Goal: Communication & Community: Answer question/provide support

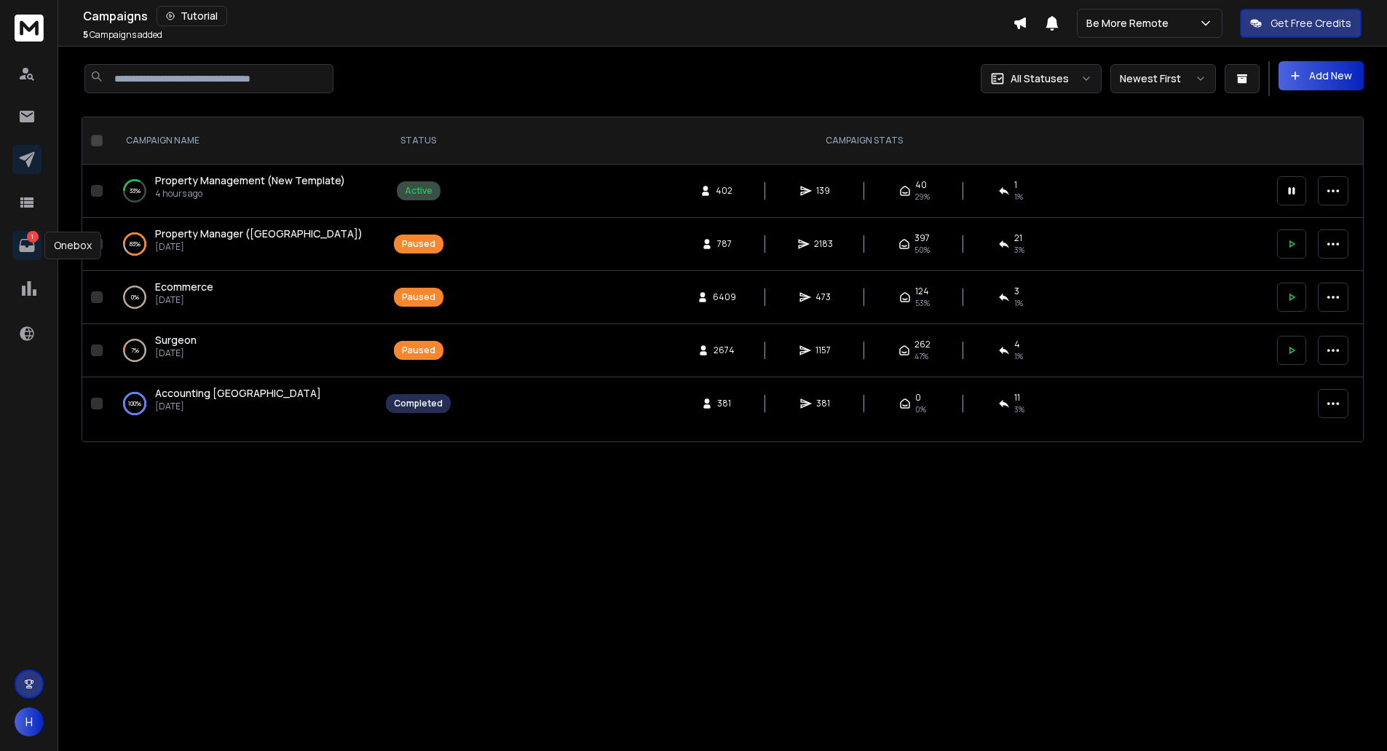
click at [34, 240] on p "1" at bounding box center [33, 237] width 12 height 12
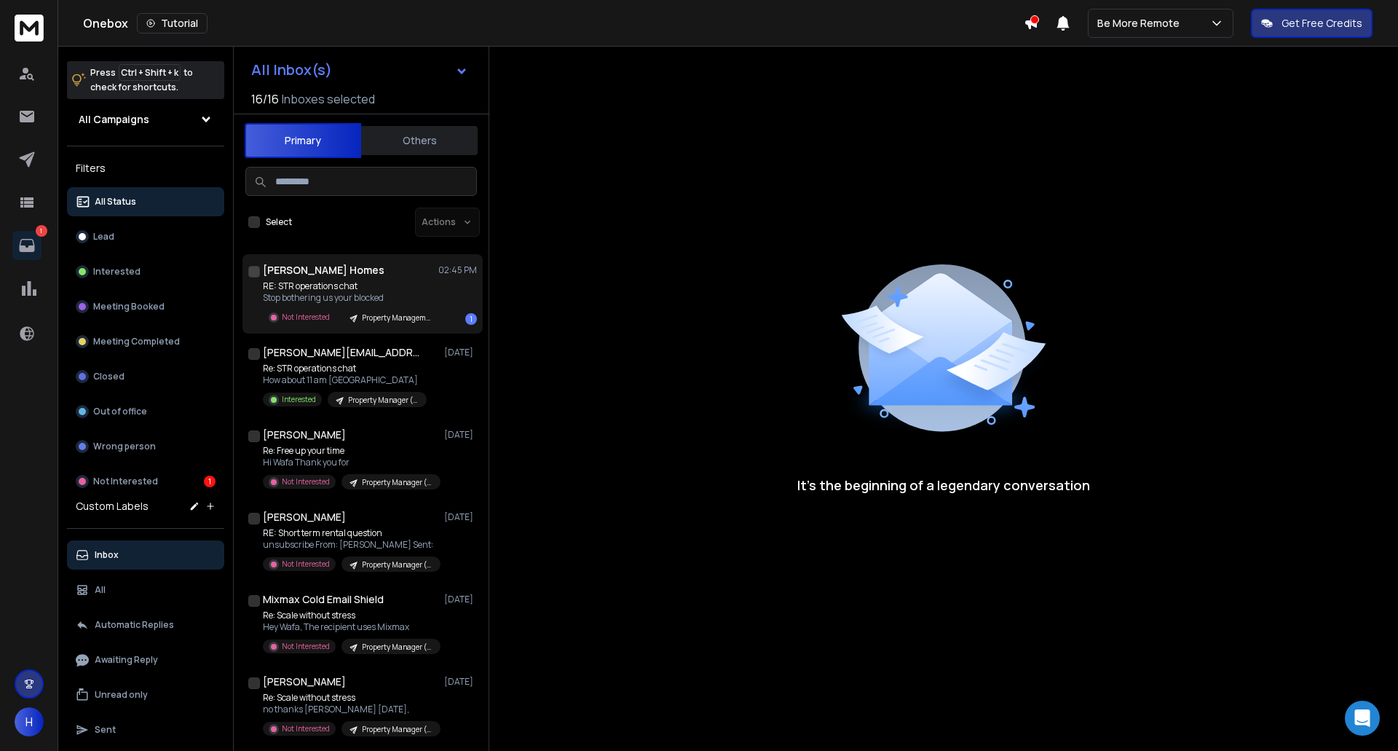
click at [370, 287] on p "RE: STR operations chat" at bounding box center [350, 286] width 175 height 12
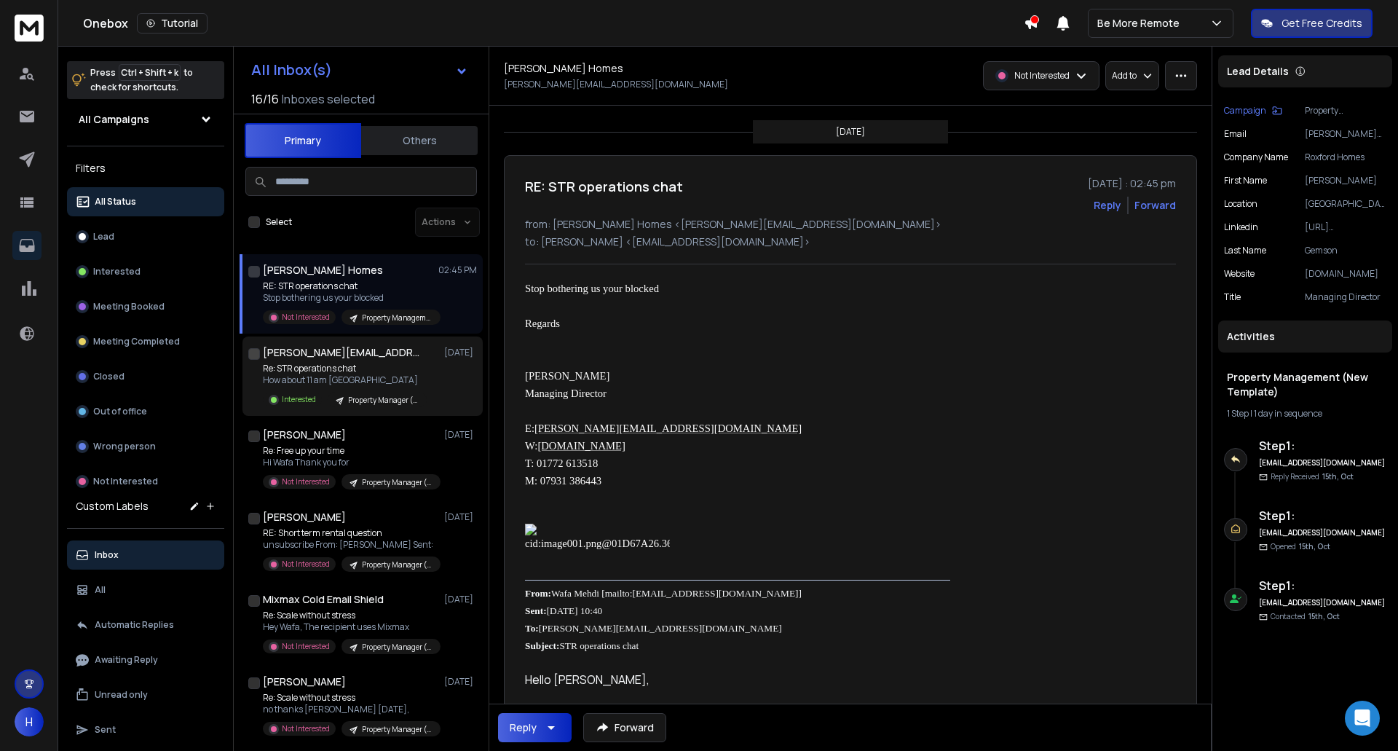
click at [351, 358] on h1 "[PERSON_NAME][EMAIL_ADDRESS][DOMAIN_NAME]" at bounding box center [343, 352] width 160 height 15
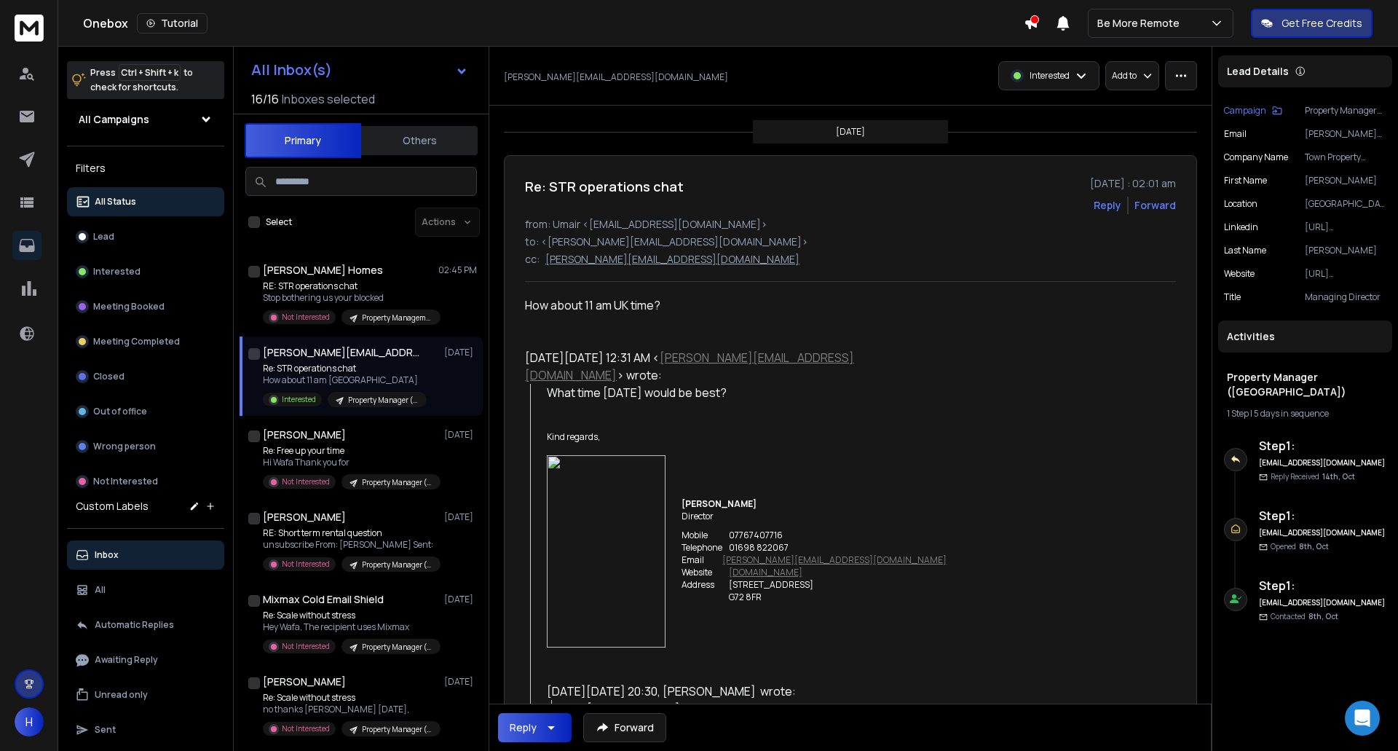
click at [526, 732] on div "Reply" at bounding box center [523, 727] width 27 height 15
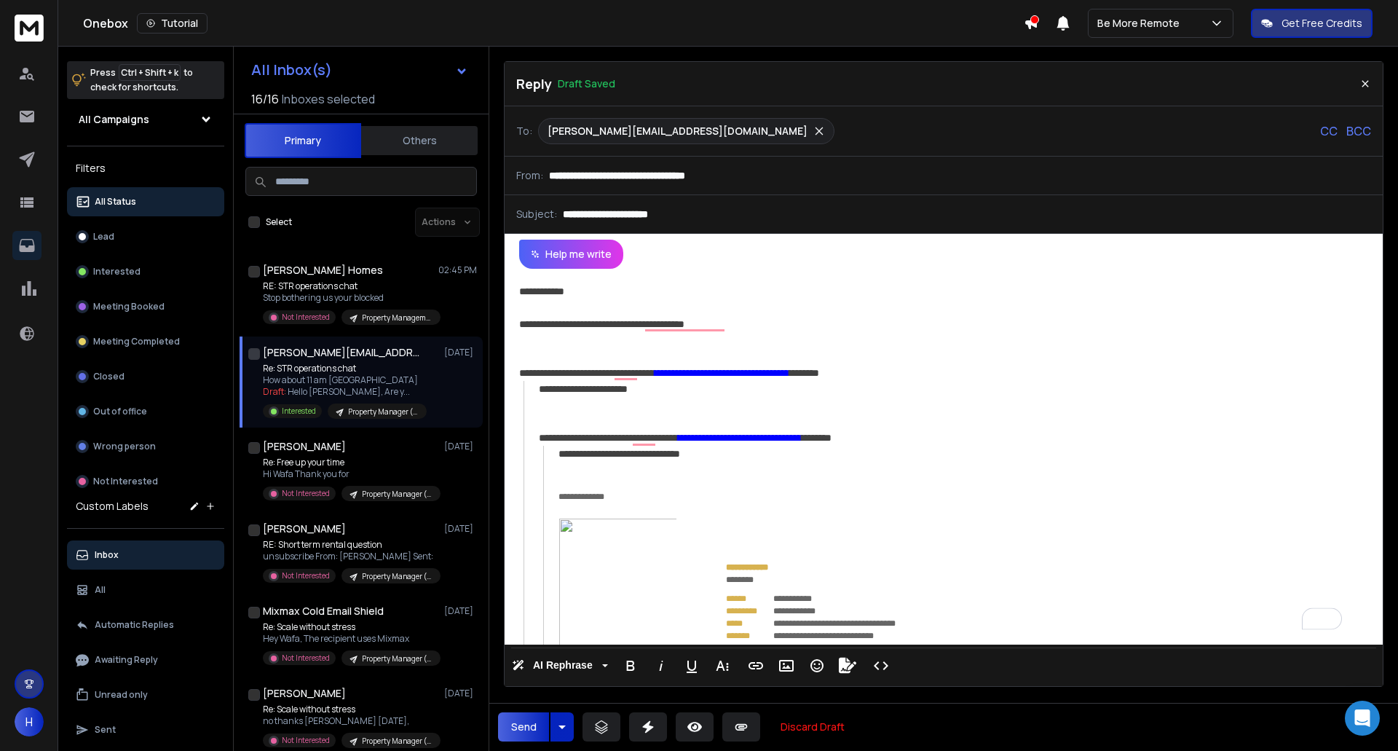
drag, startPoint x: 663, startPoint y: 376, endPoint x: 668, endPoint y: 327, distance: 49.0
click at [668, 327] on div "**********" at bounding box center [930, 324] width 823 height 16
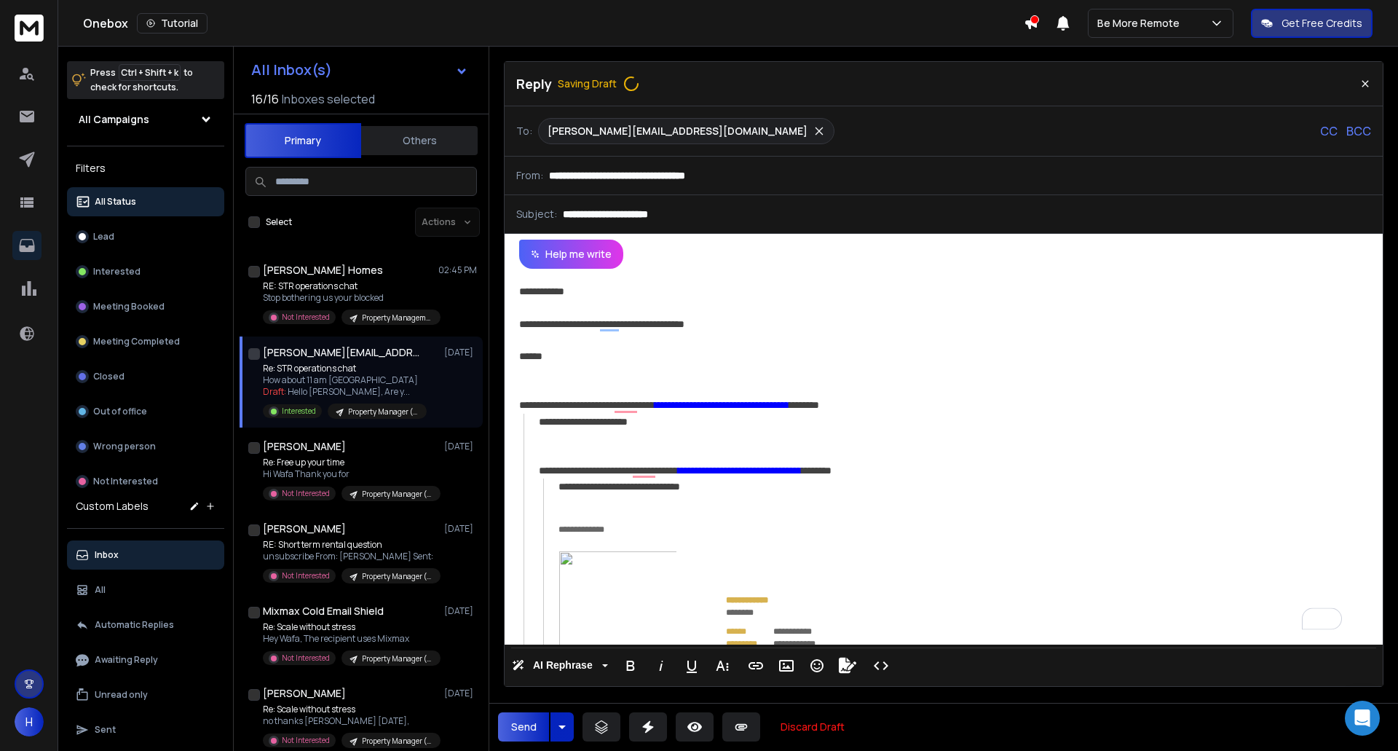
click at [537, 735] on button "Send" at bounding box center [523, 726] width 51 height 29
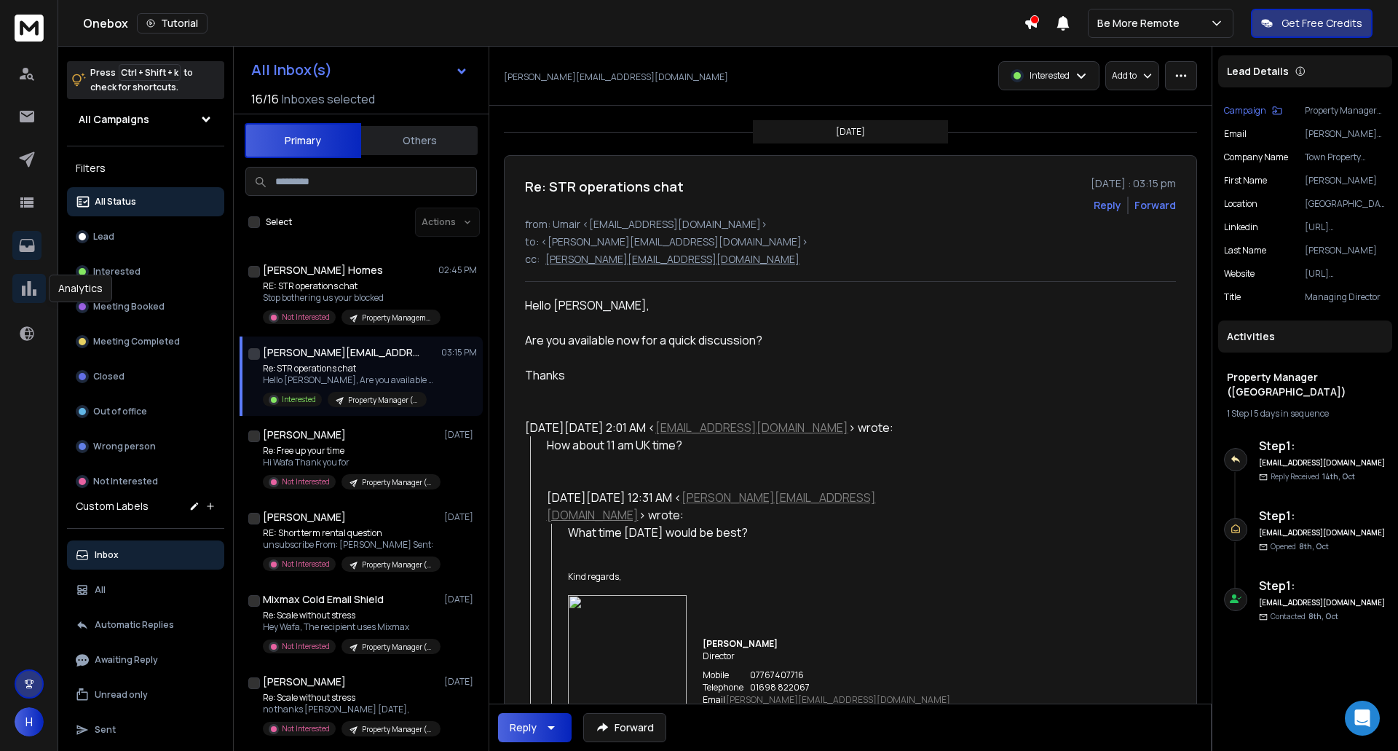
click at [24, 290] on icon at bounding box center [29, 288] width 15 height 15
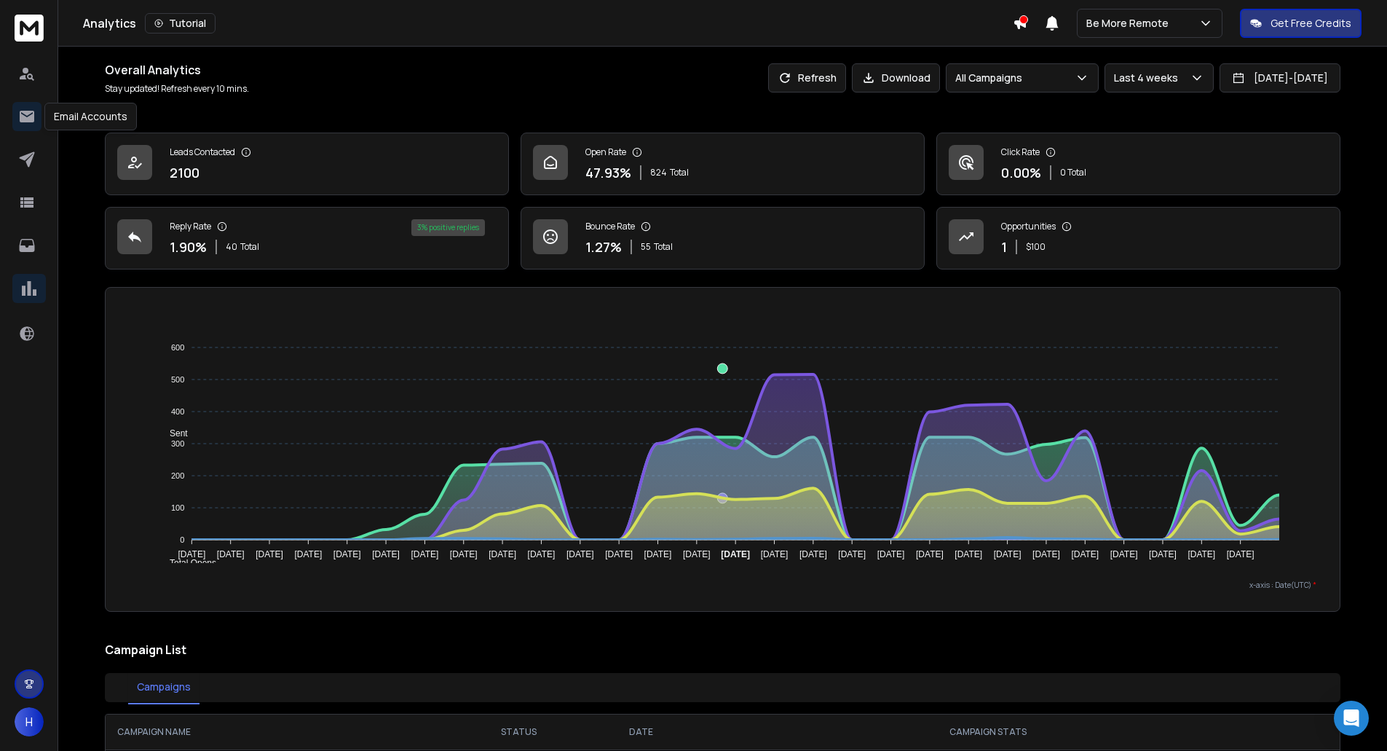
click at [31, 124] on icon at bounding box center [26, 116] width 17 height 17
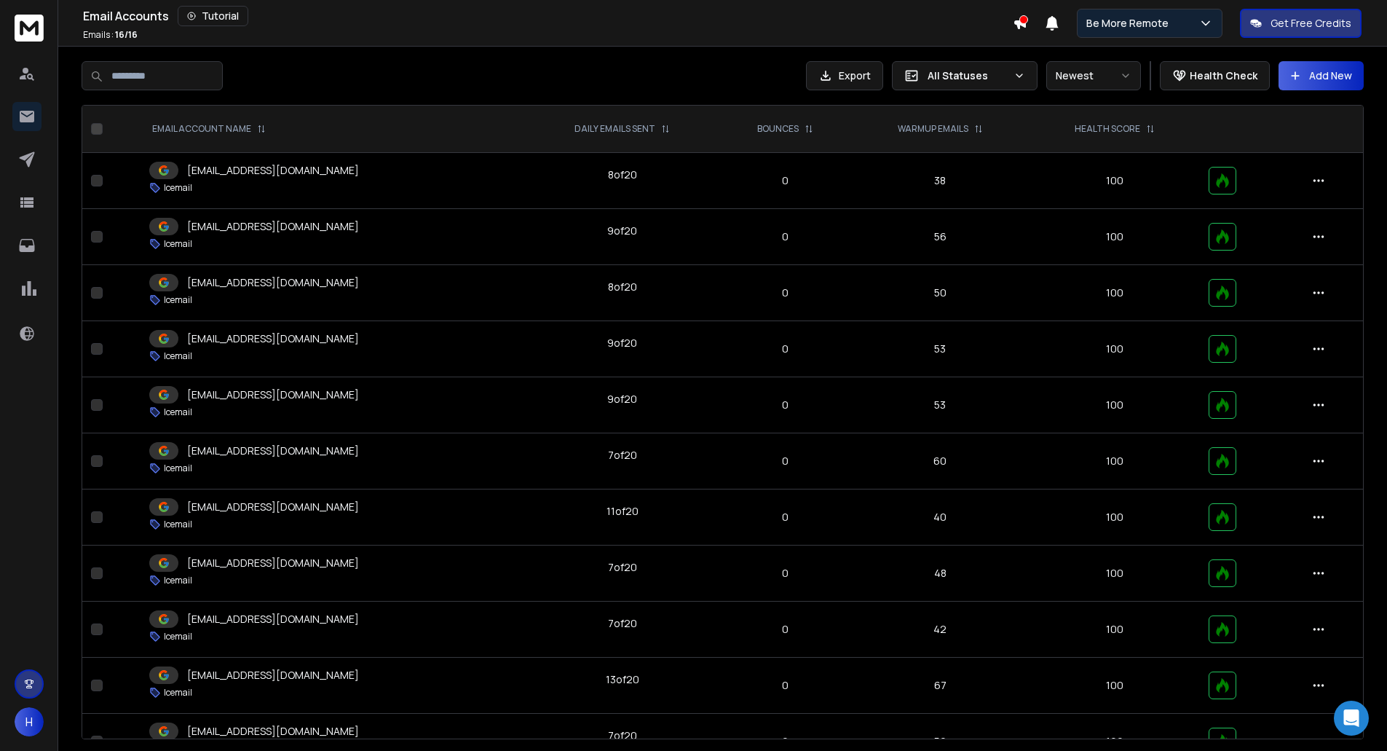
click at [1123, 32] on button "Be More Remote" at bounding box center [1150, 23] width 146 height 29
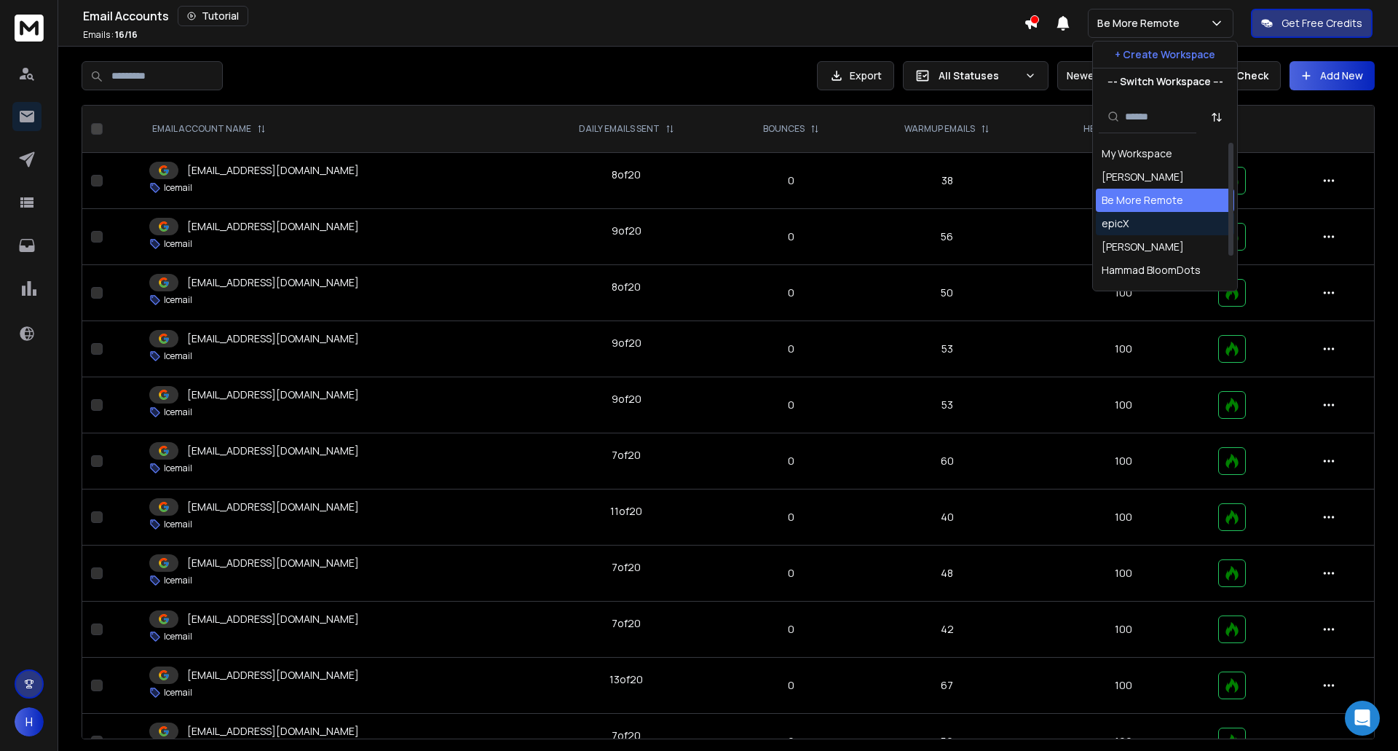
click at [1118, 228] on div "epicX" at bounding box center [1115, 223] width 27 height 15
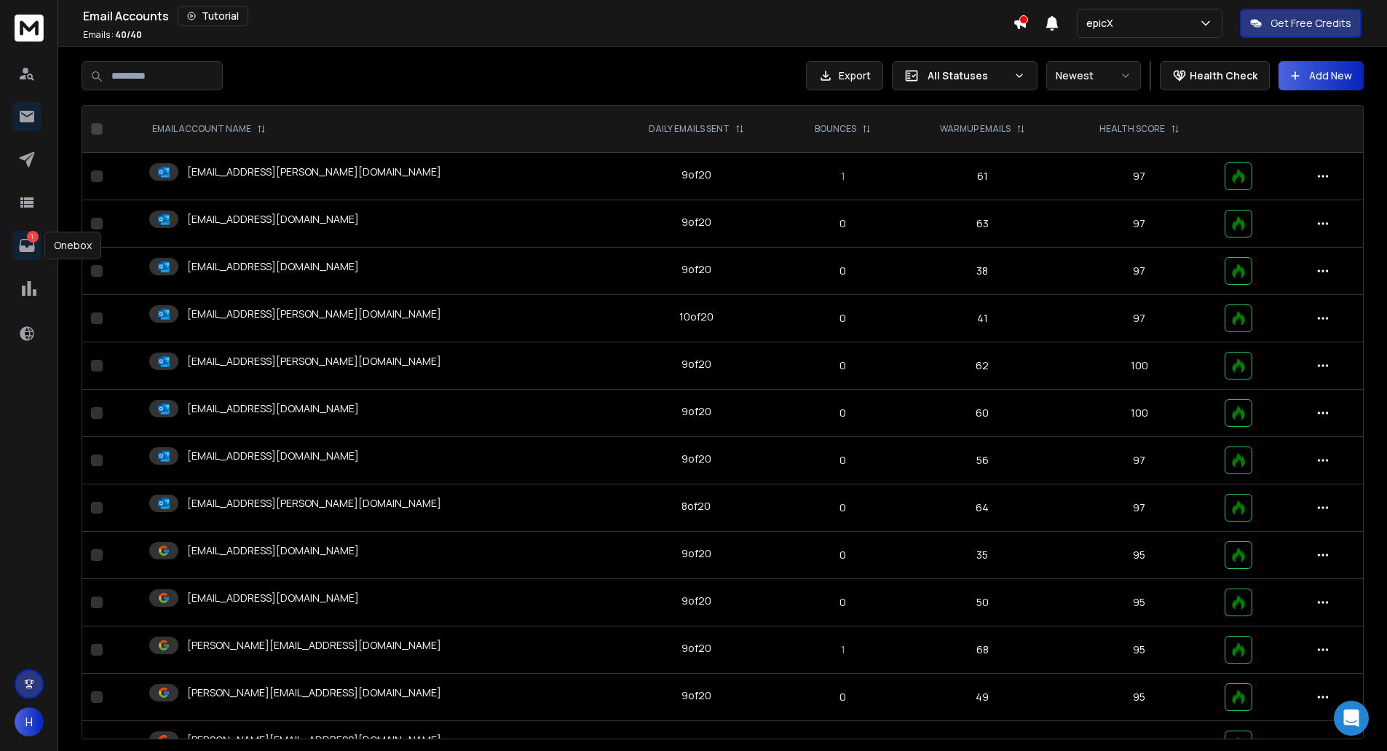
click at [33, 237] on p "1" at bounding box center [33, 237] width 12 height 12
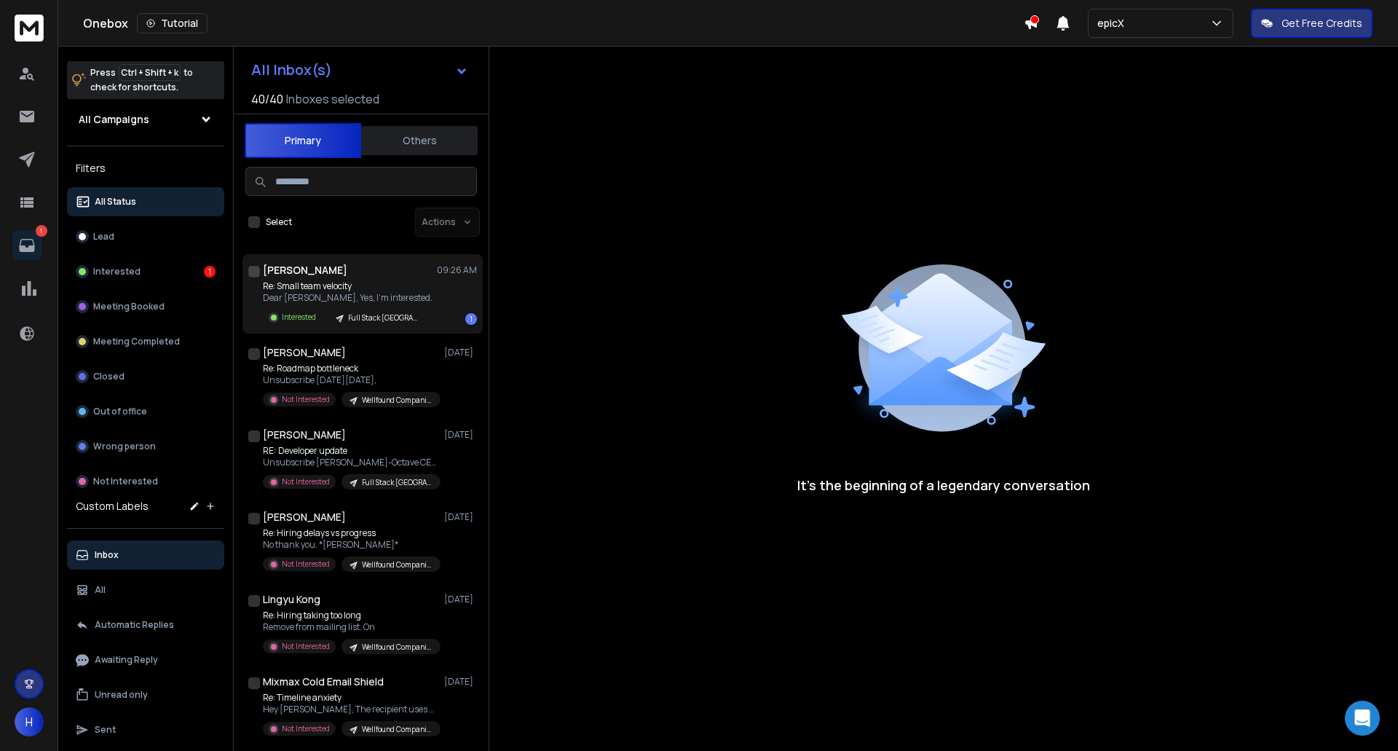
click at [341, 288] on p "Re: Small team velocity" at bounding box center [348, 286] width 170 height 12
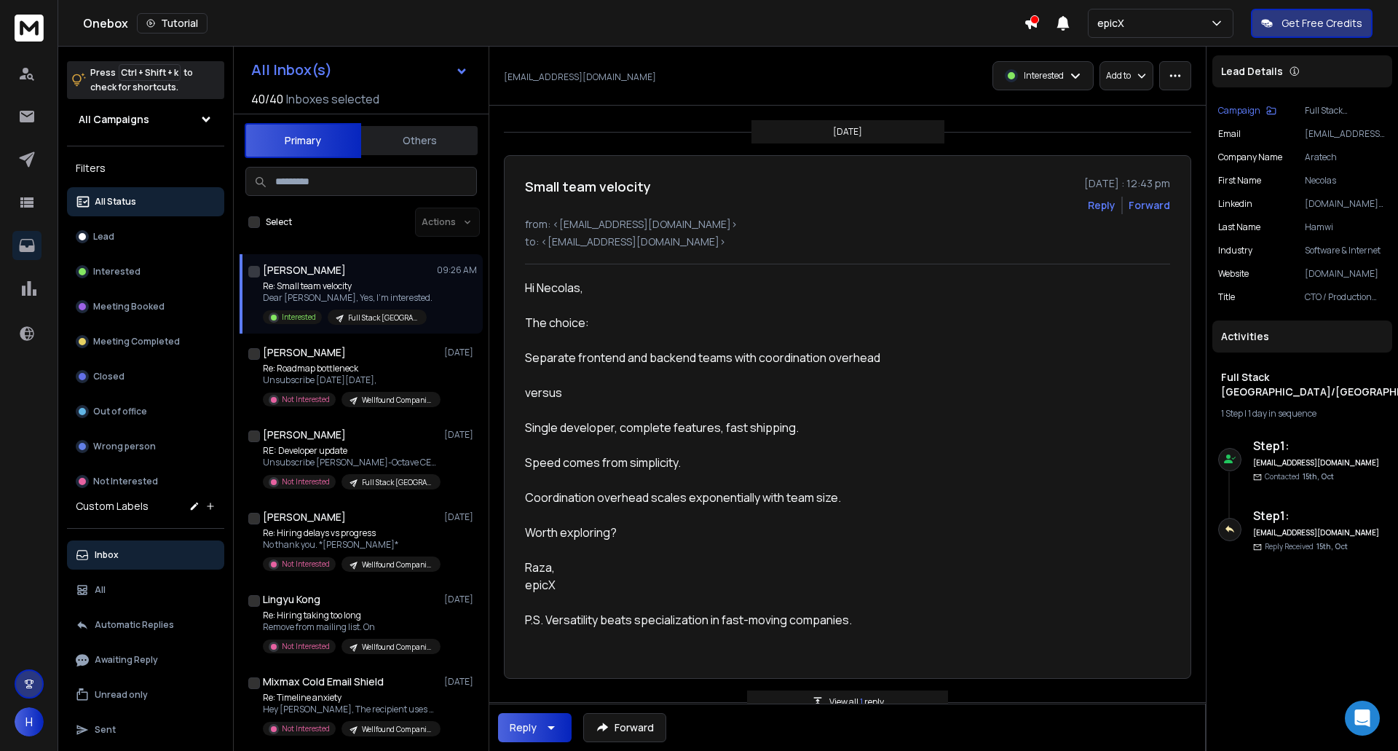
click at [518, 721] on div "Reply" at bounding box center [523, 727] width 27 height 15
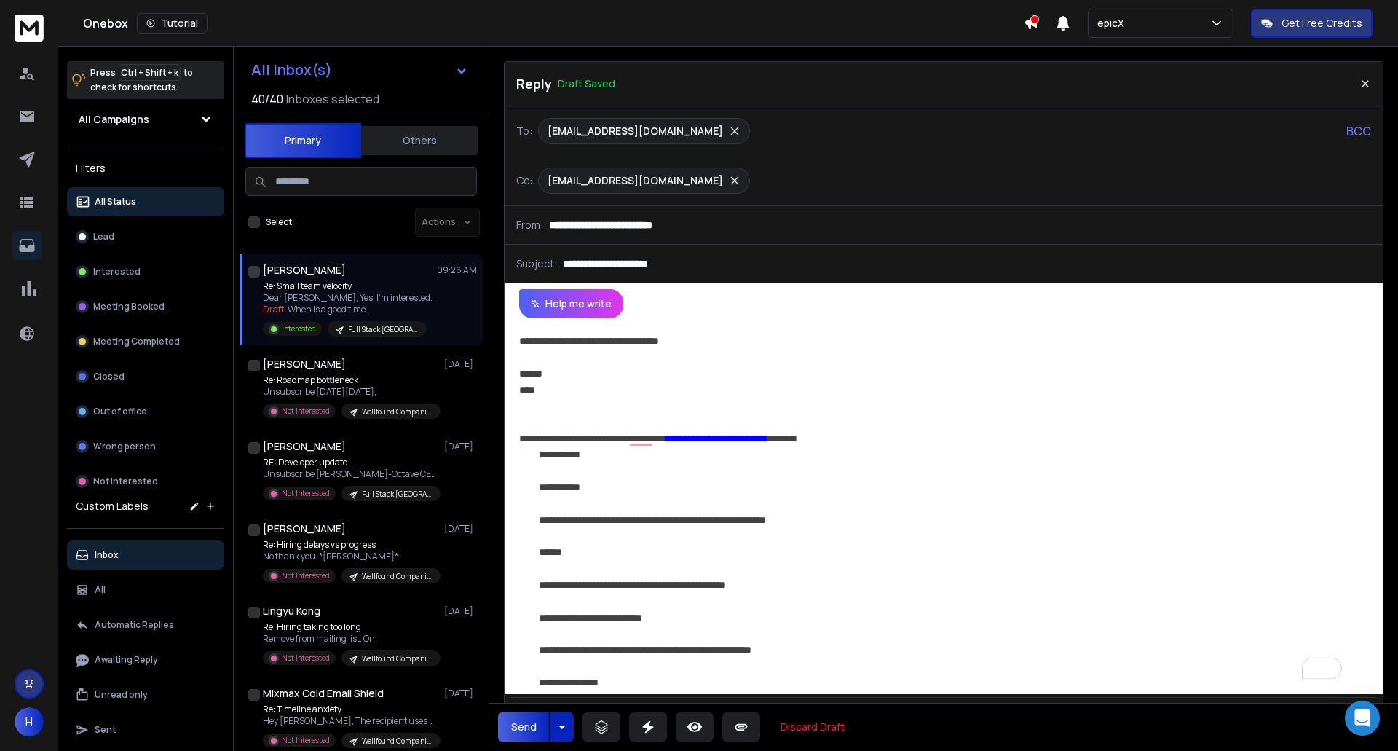
click at [513, 727] on button "Send" at bounding box center [523, 726] width 51 height 29
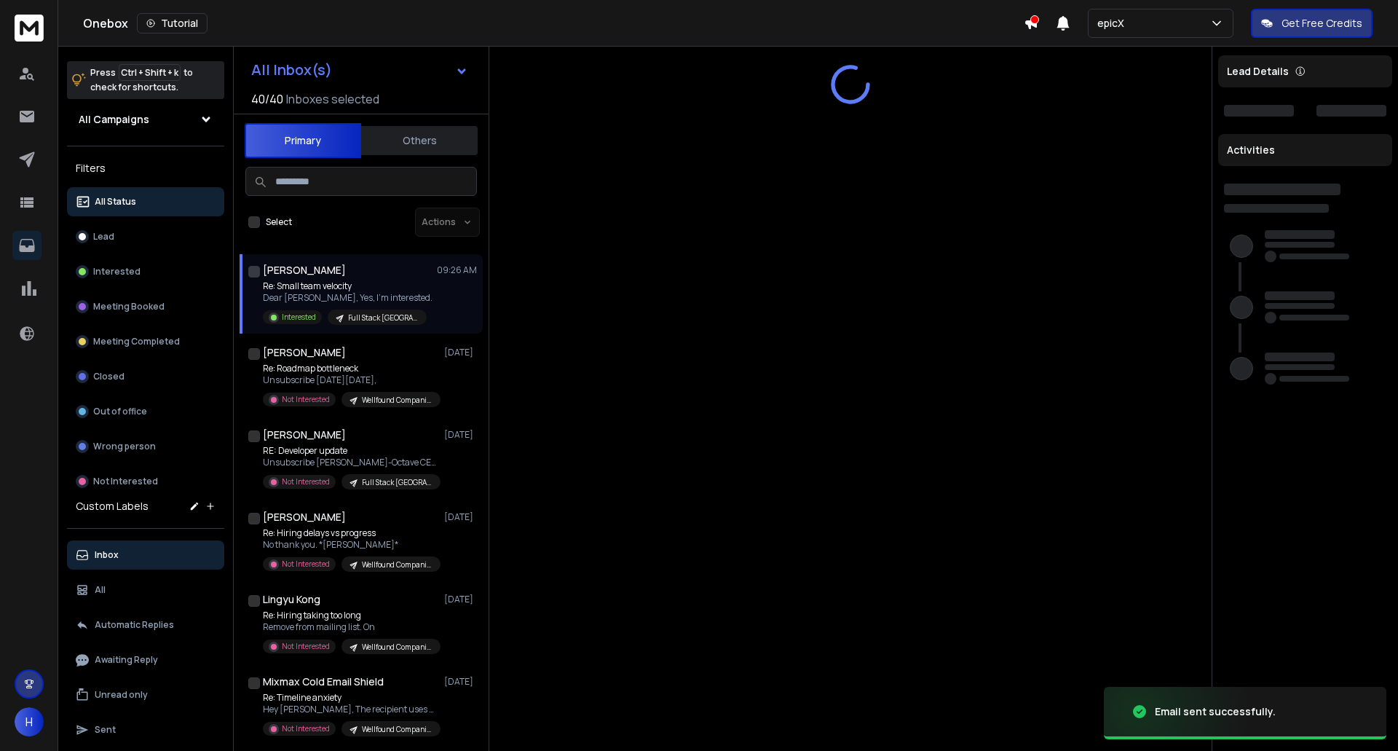
click at [353, 288] on p "Re: Small team velocity" at bounding box center [348, 286] width 170 height 12
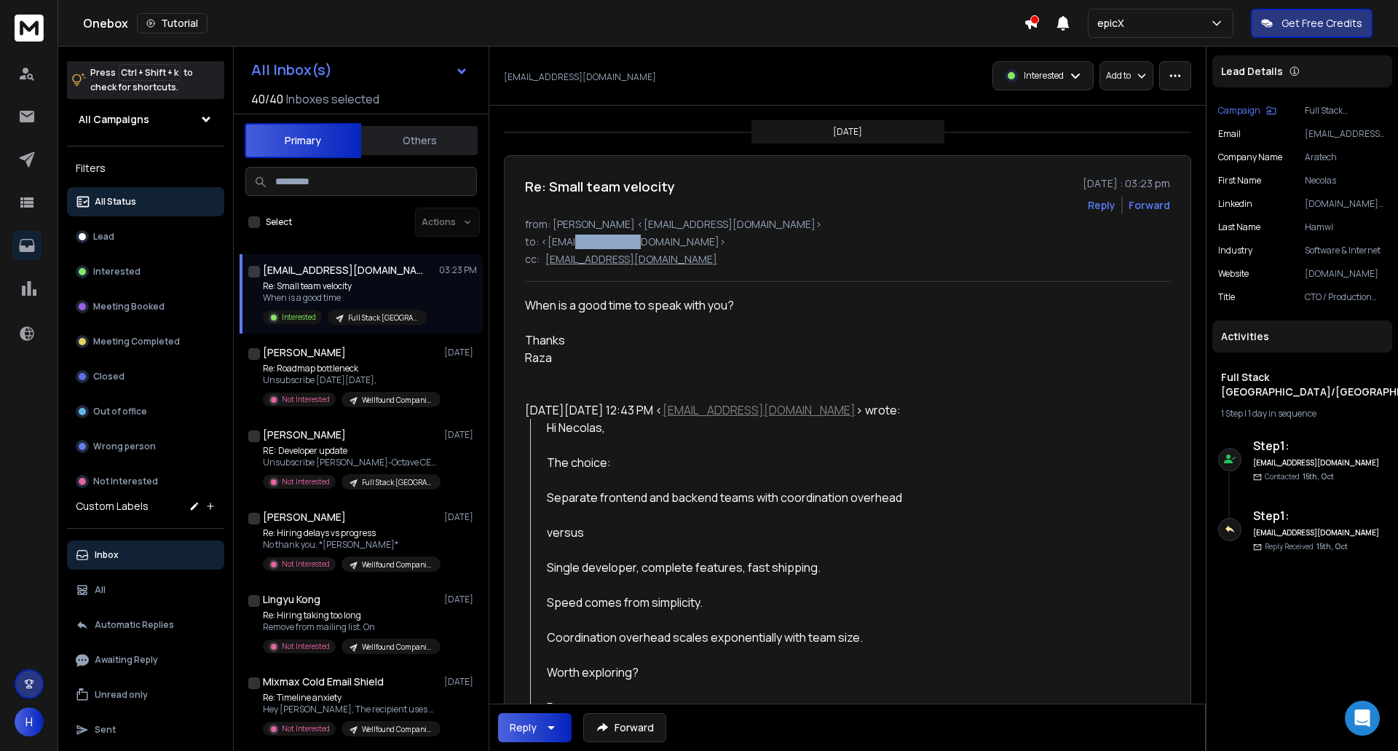
drag, startPoint x: 570, startPoint y: 248, endPoint x: 631, endPoint y: 240, distance: 61.7
click at [630, 240] on p "to: <nick@aratech.ae>" at bounding box center [847, 241] width 645 height 15
click at [616, 238] on p "to: <nick@aratech.ae>" at bounding box center [847, 241] width 645 height 15
click at [623, 237] on p "to: <nick@aratech.ae>" at bounding box center [847, 241] width 645 height 15
drag, startPoint x: 574, startPoint y: 237, endPoint x: 624, endPoint y: 242, distance: 49.7
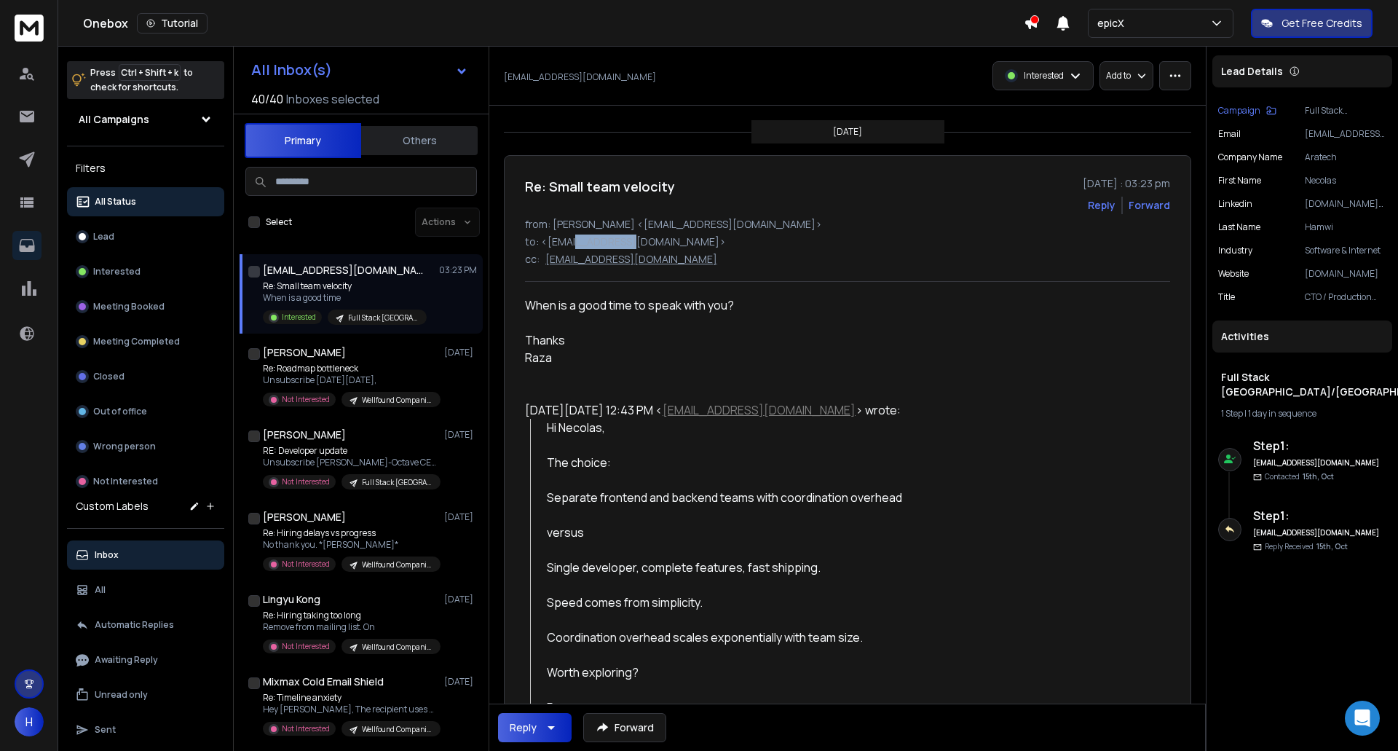
click at [624, 242] on p "to: <nick@aratech.ae>" at bounding box center [847, 241] width 645 height 15
click at [619, 234] on p "to: <nick@aratech.ae>" at bounding box center [847, 241] width 645 height 15
drag, startPoint x: 548, startPoint y: 238, endPoint x: 623, endPoint y: 240, distance: 75.0
click at [623, 240] on p "to: <nick@aratech.ae>" at bounding box center [847, 241] width 645 height 15
click at [652, 523] on div at bounding box center [749, 514] width 404 height 17
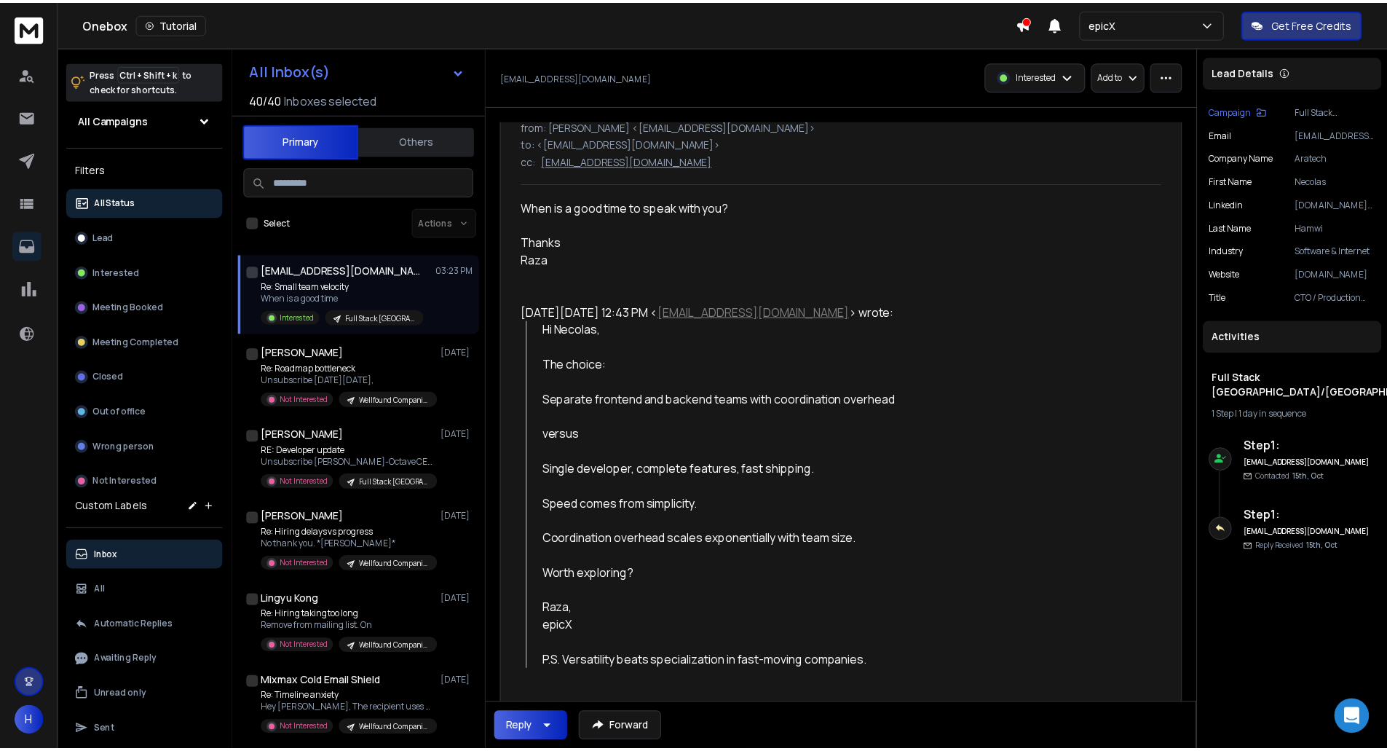
scroll to position [73, 0]
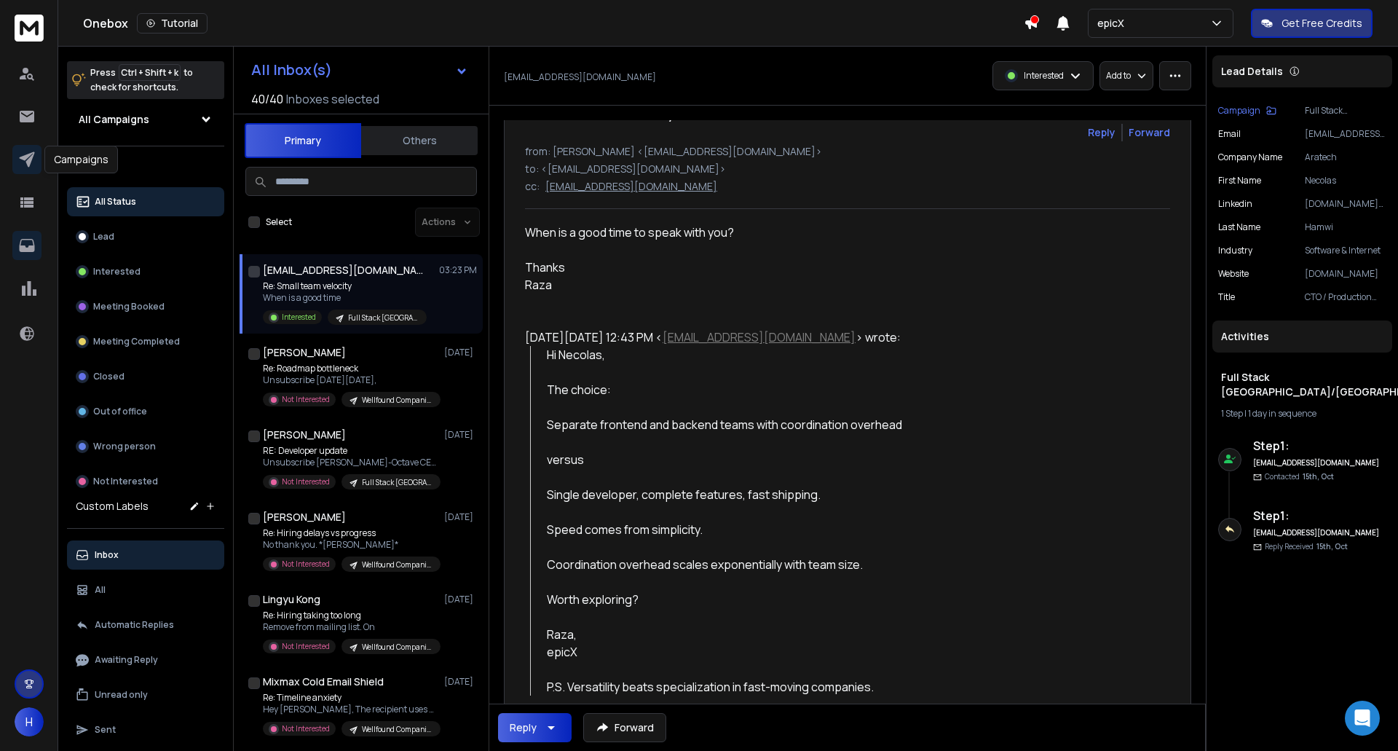
click at [25, 158] on icon at bounding box center [26, 159] width 15 height 15
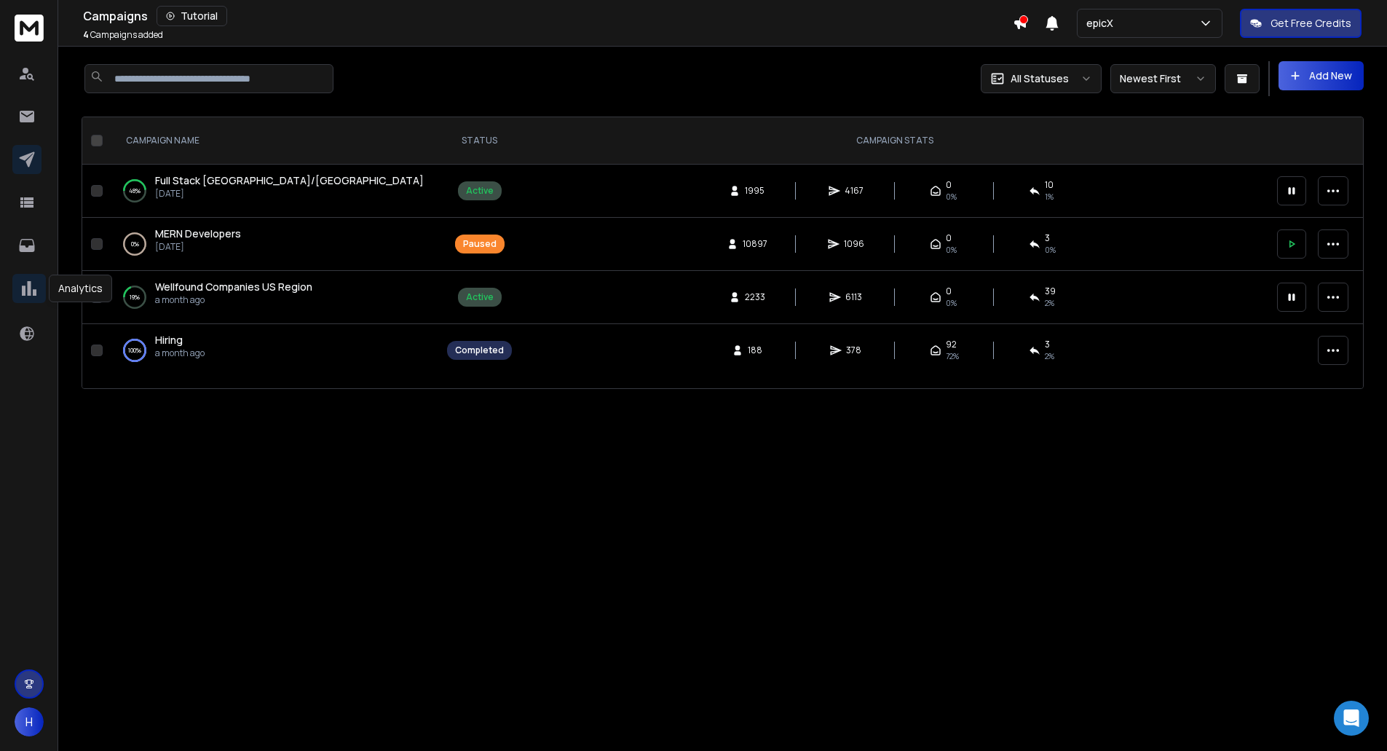
click at [24, 288] on icon at bounding box center [29, 288] width 15 height 15
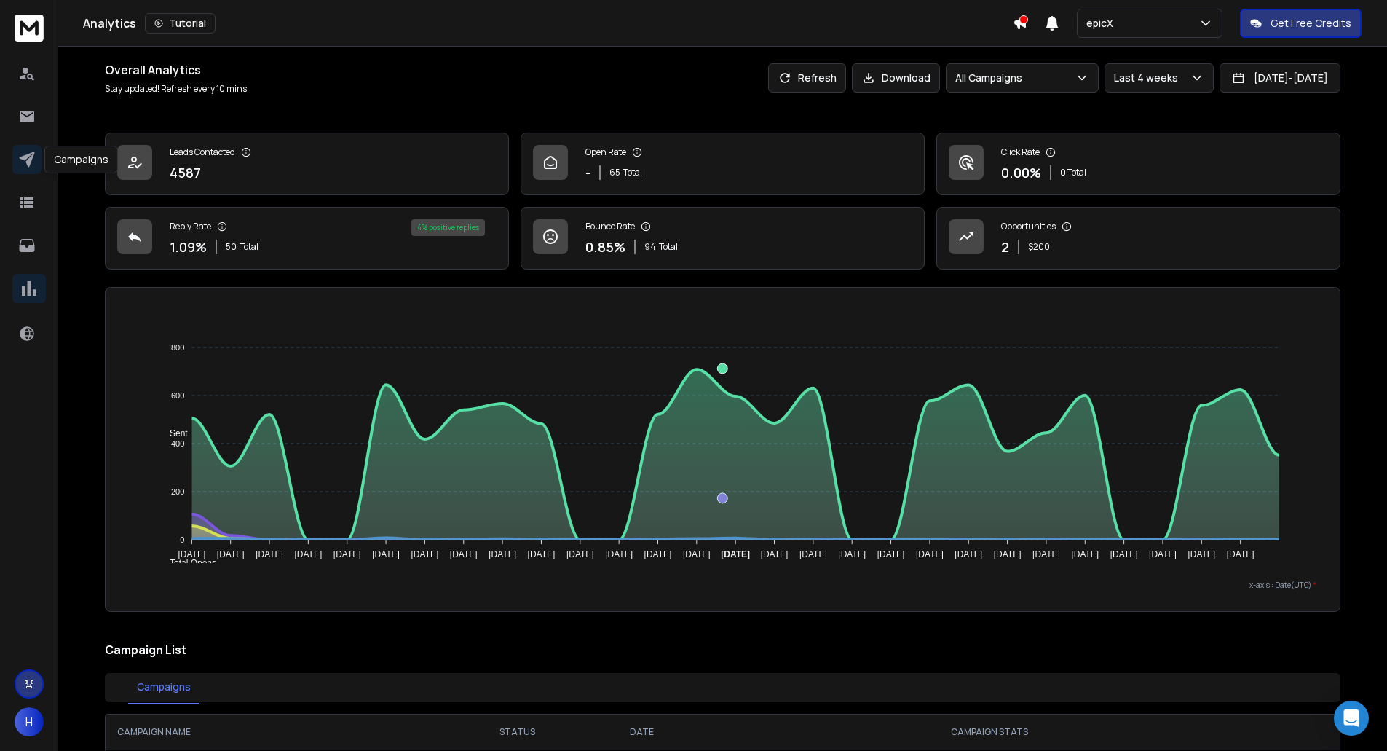
click at [15, 159] on link at bounding box center [26, 159] width 29 height 29
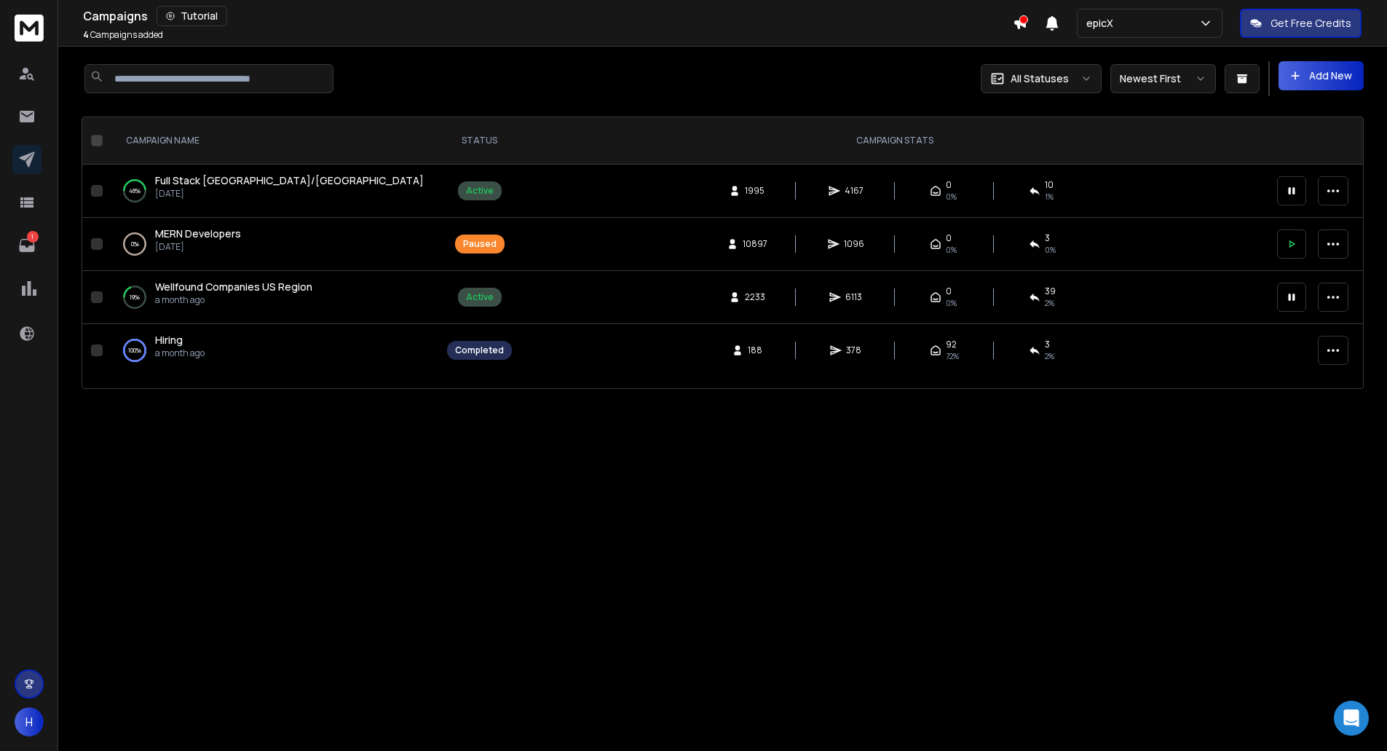
click at [46, 240] on div "1 H" at bounding box center [29, 375] width 58 height 751
click at [35, 248] on icon at bounding box center [26, 245] width 17 height 17
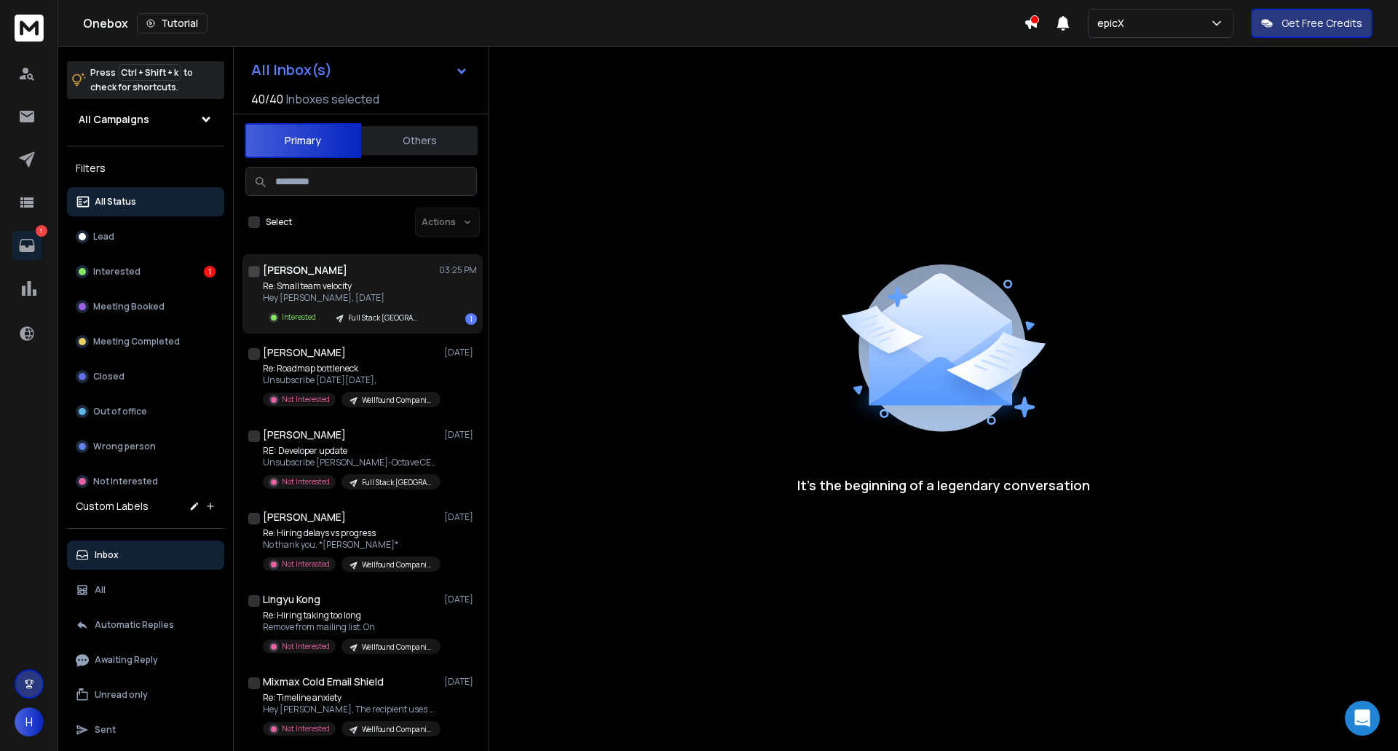
click at [296, 298] on p "Hey Raza, Friday this week" at bounding box center [345, 298] width 164 height 12
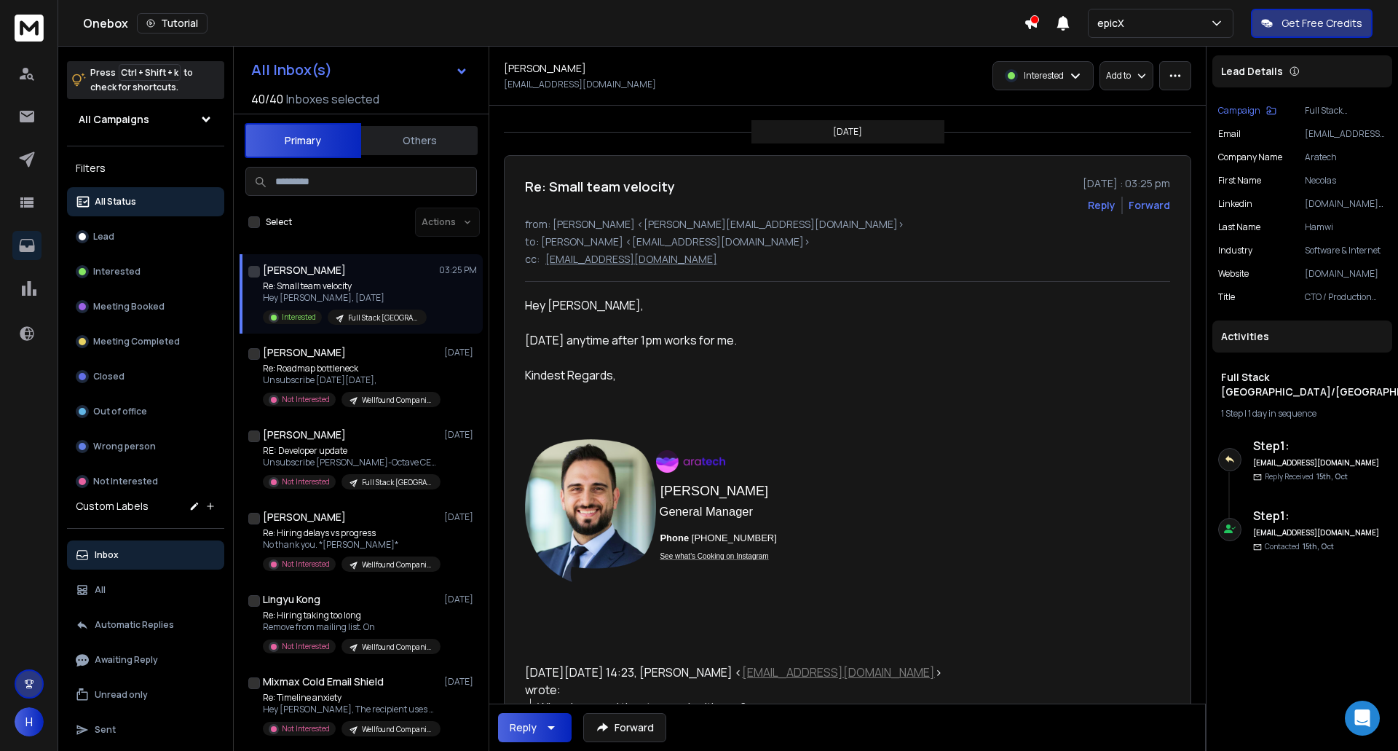
click at [526, 721] on div "Reply" at bounding box center [523, 727] width 27 height 15
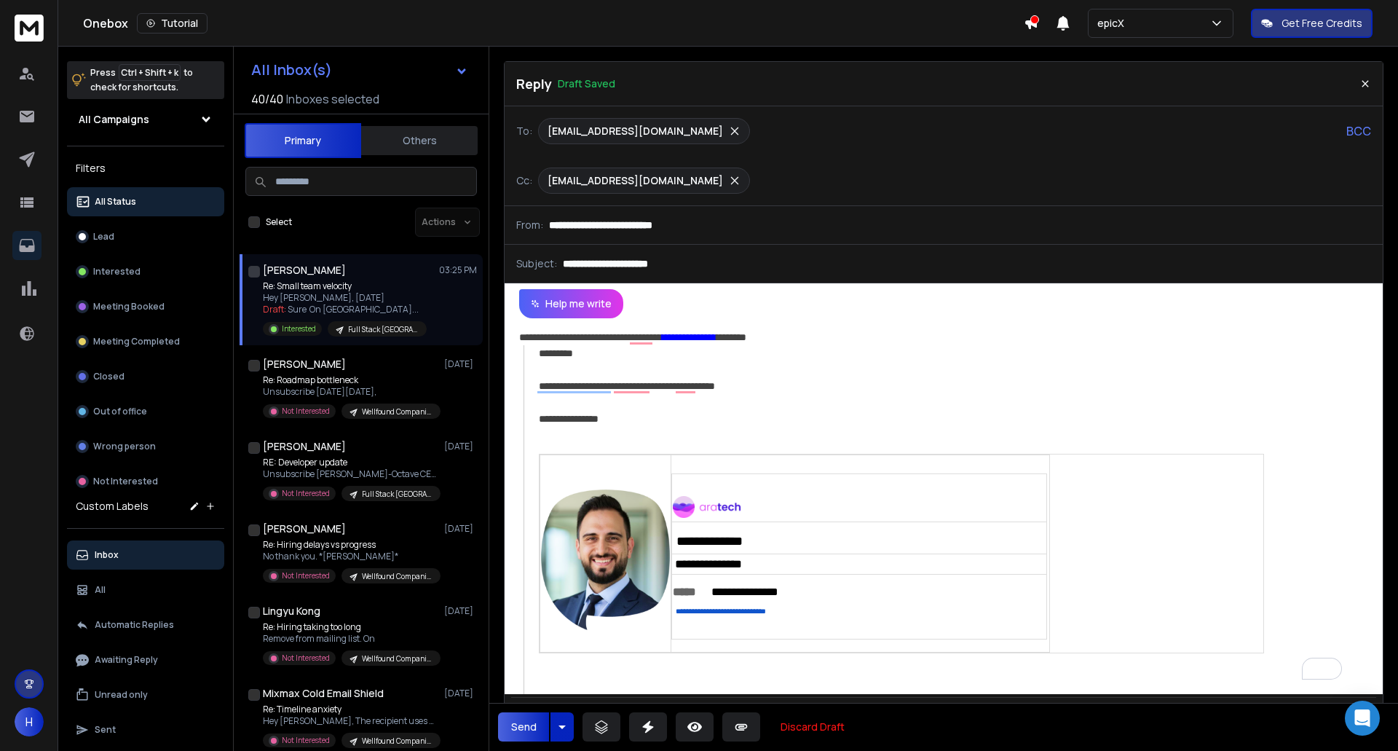
scroll to position [47, 0]
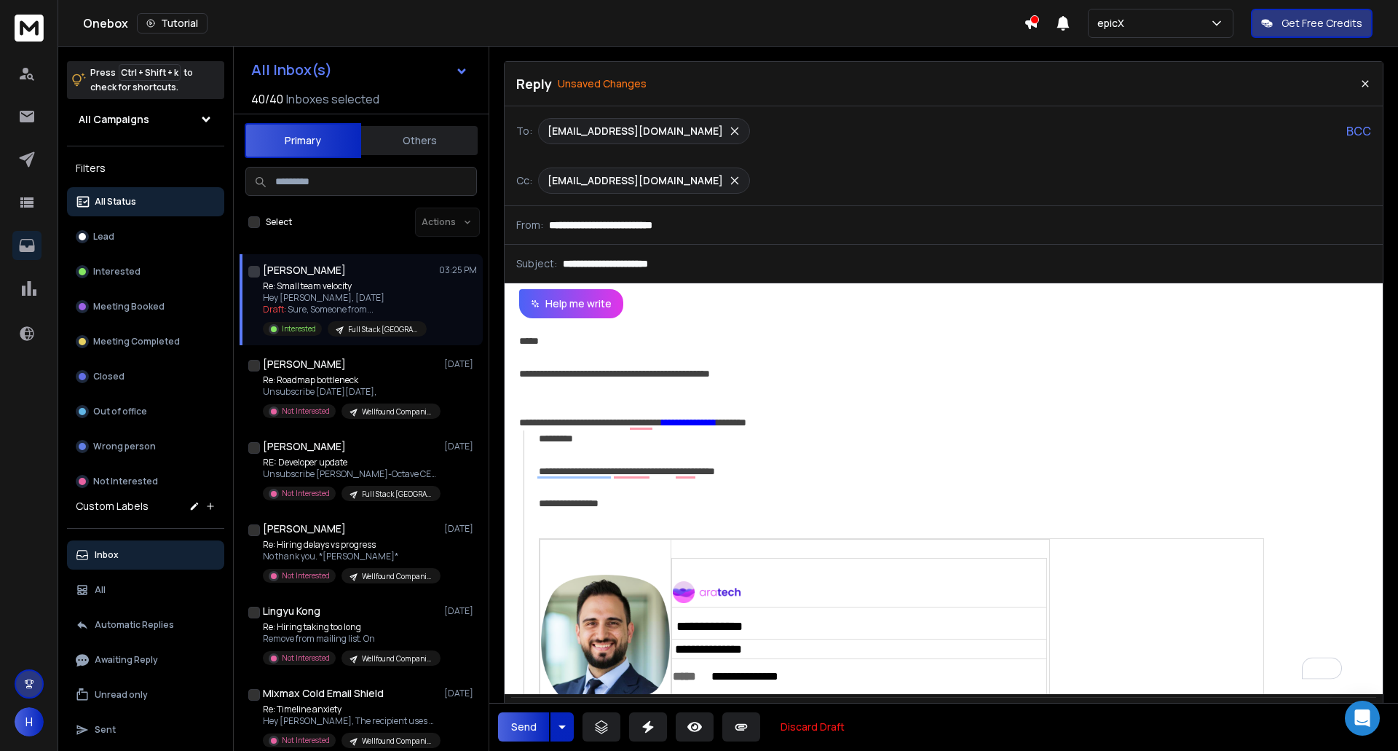
click at [767, 379] on div "**********" at bounding box center [936, 506] width 863 height 376
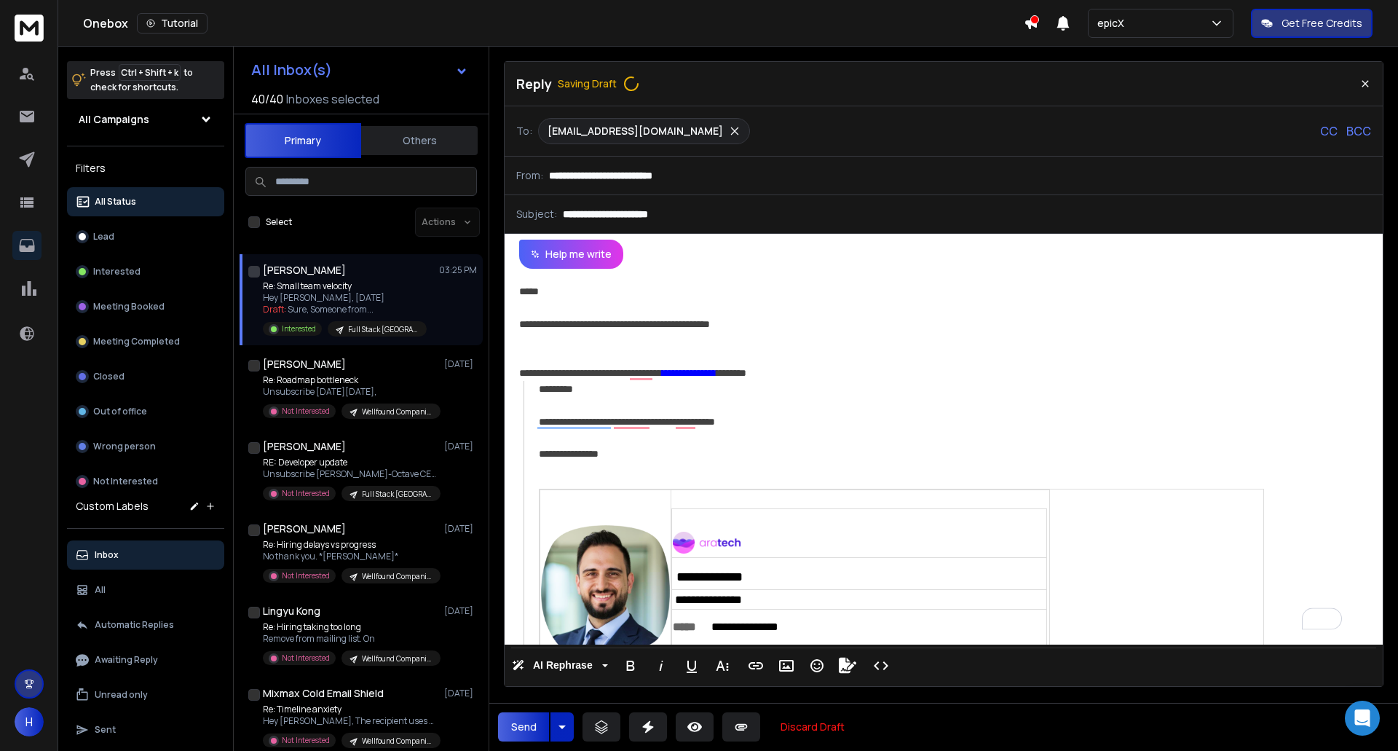
click at [778, 341] on div "To enrich screen reader interactions, please activate Accessibility in Grammarl…" at bounding box center [936, 340] width 834 height 16
click at [778, 328] on div "**********" at bounding box center [930, 324] width 823 height 16
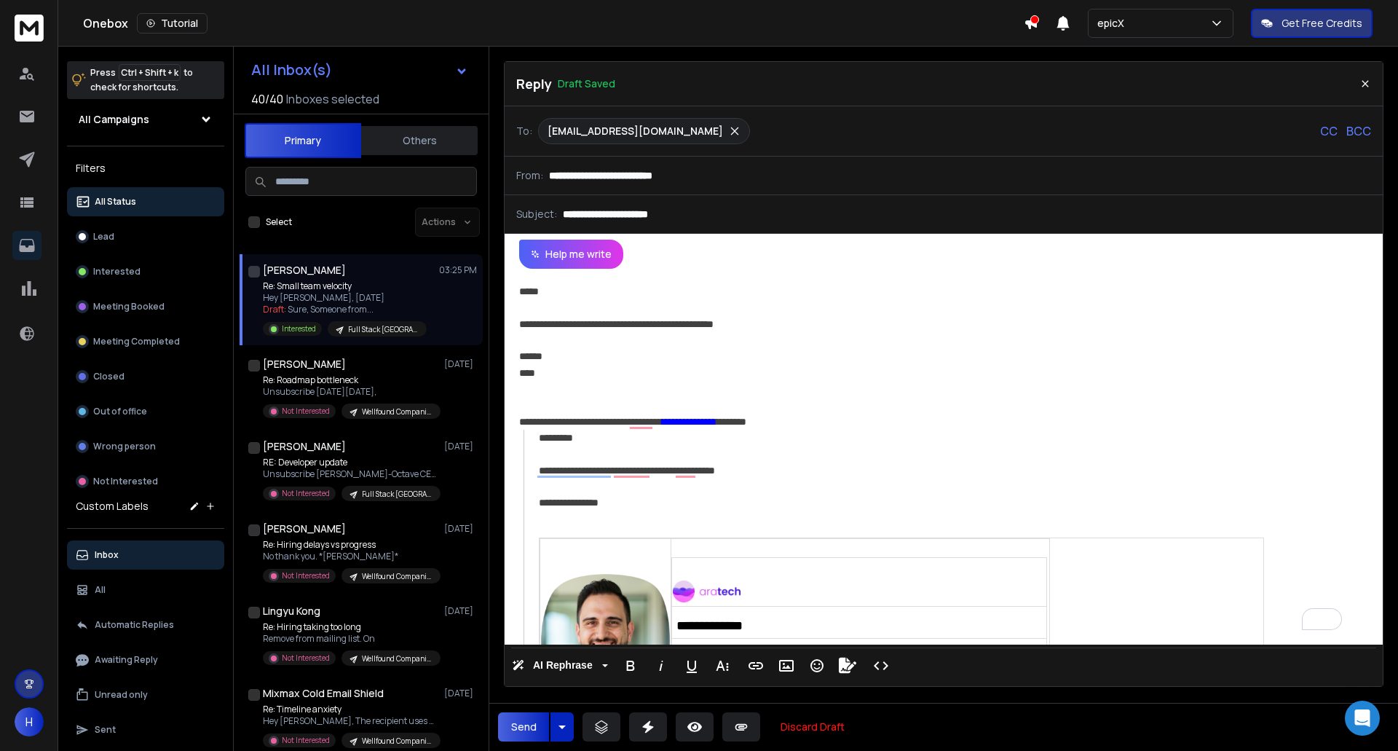
click at [775, 320] on div "**********" at bounding box center [930, 324] width 823 height 16
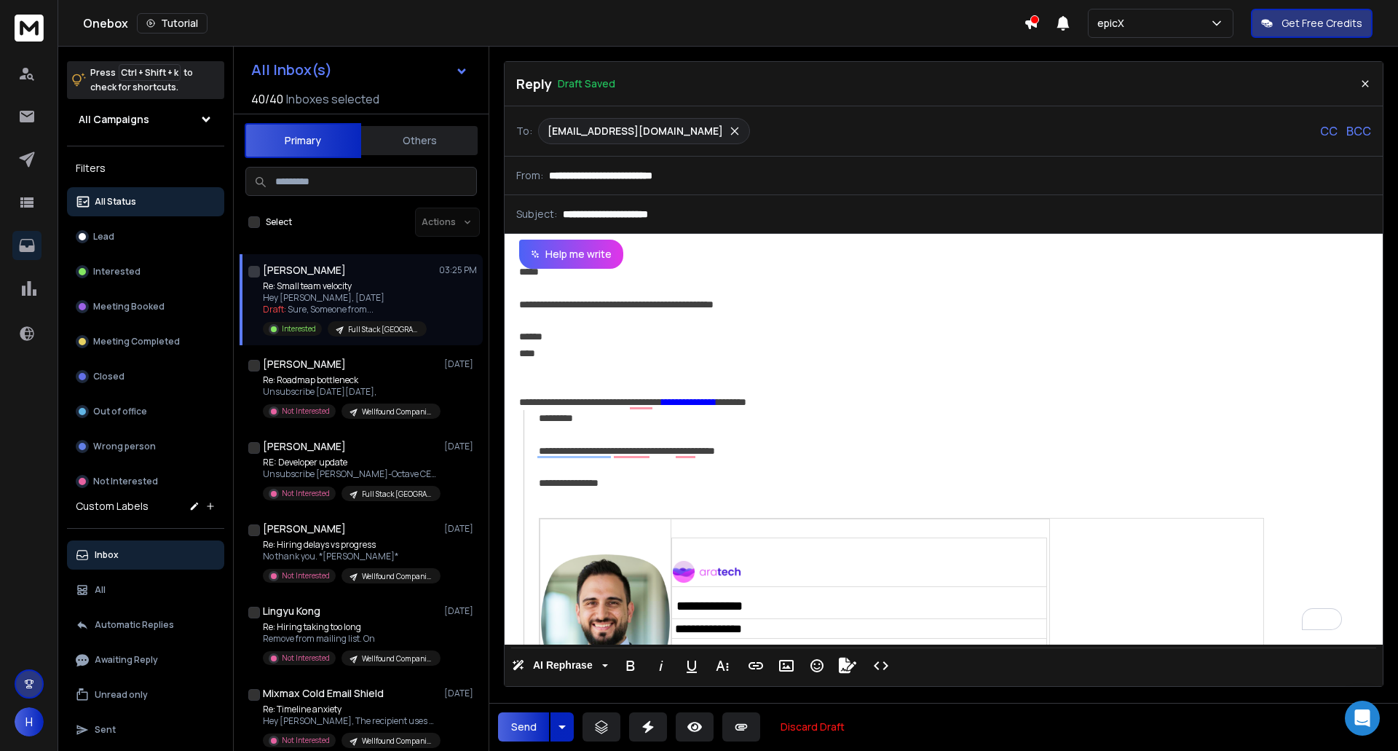
scroll to position [0, 0]
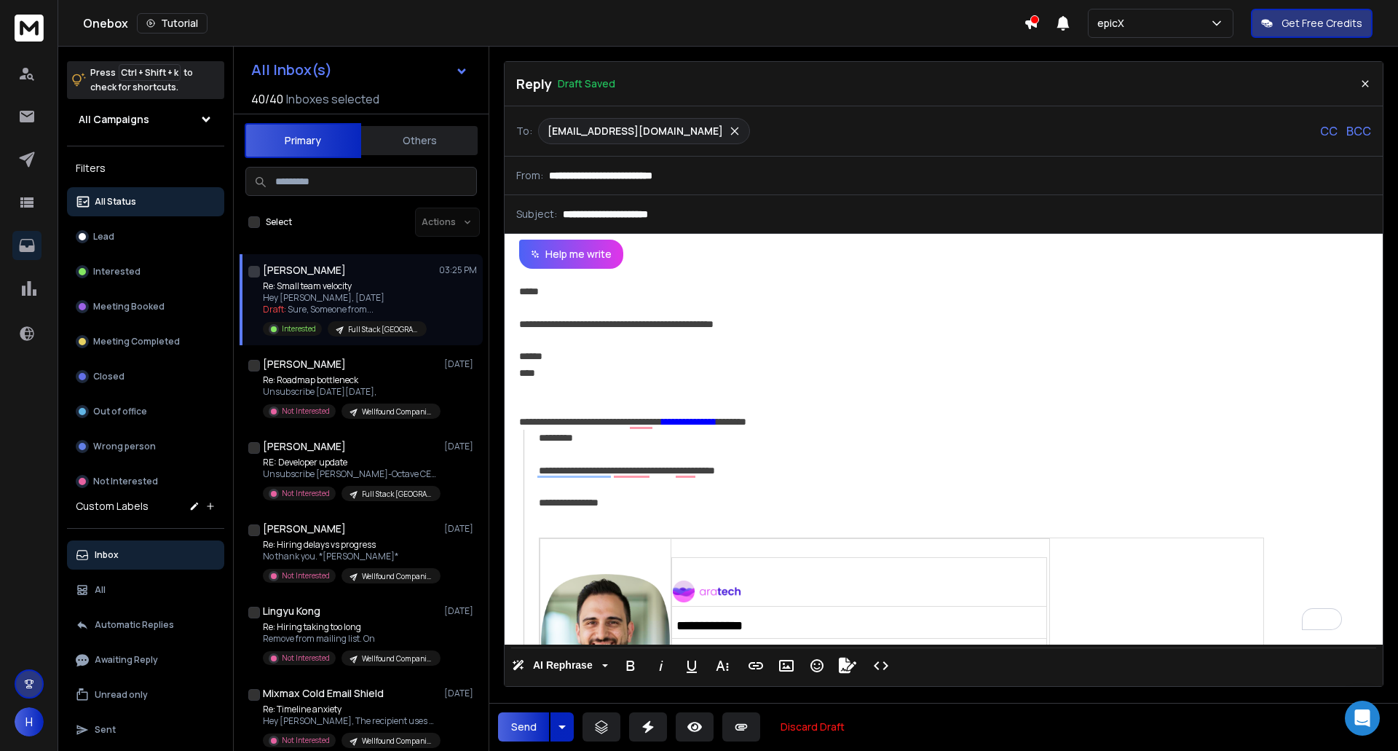
click at [1320, 133] on p "CC" at bounding box center [1328, 130] width 17 height 17
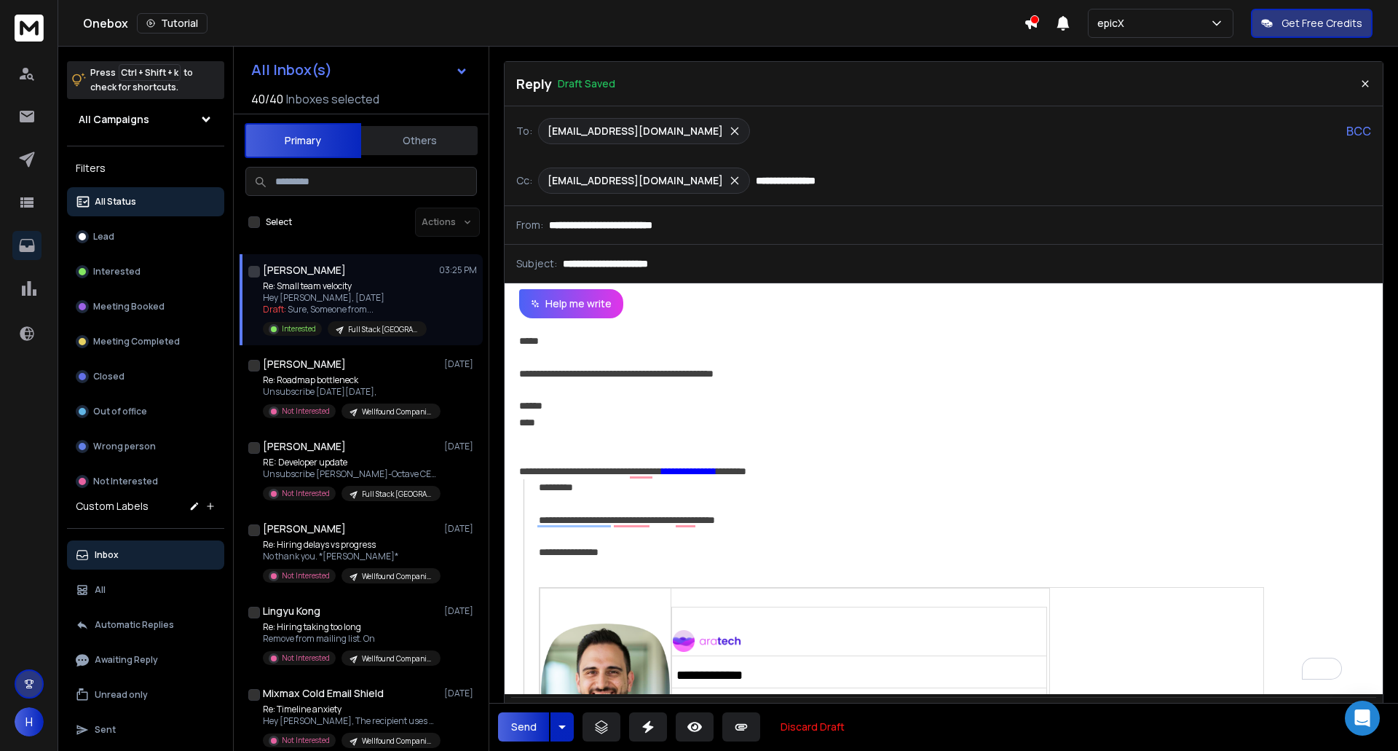
type input "**********"
click at [791, 229] on div "**********" at bounding box center [943, 398] width 879 height 675
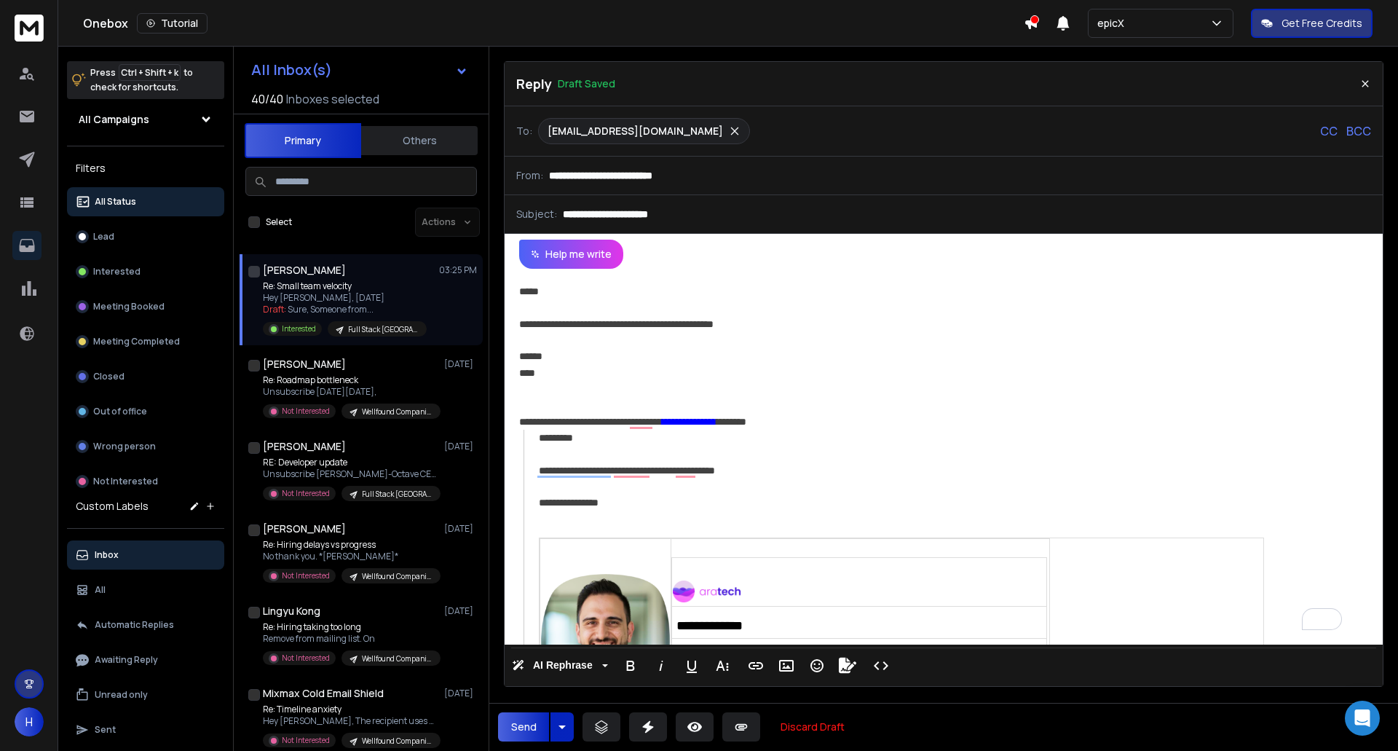
click at [1320, 129] on p "CC" at bounding box center [1328, 130] width 17 height 17
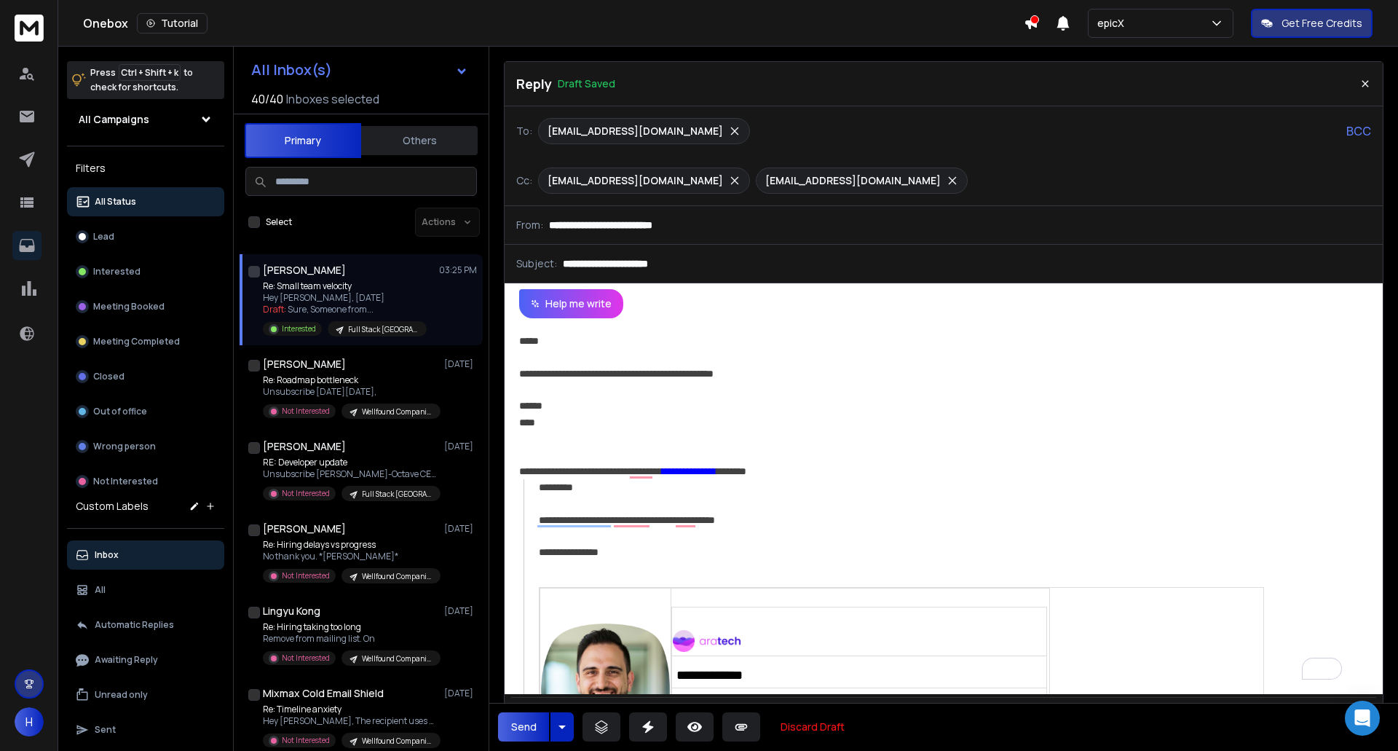
click at [765, 178] on p "hello@epicx.co.uk" at bounding box center [852, 180] width 175 height 15
copy p
click at [714, 386] on div "**********" at bounding box center [936, 506] width 863 height 376
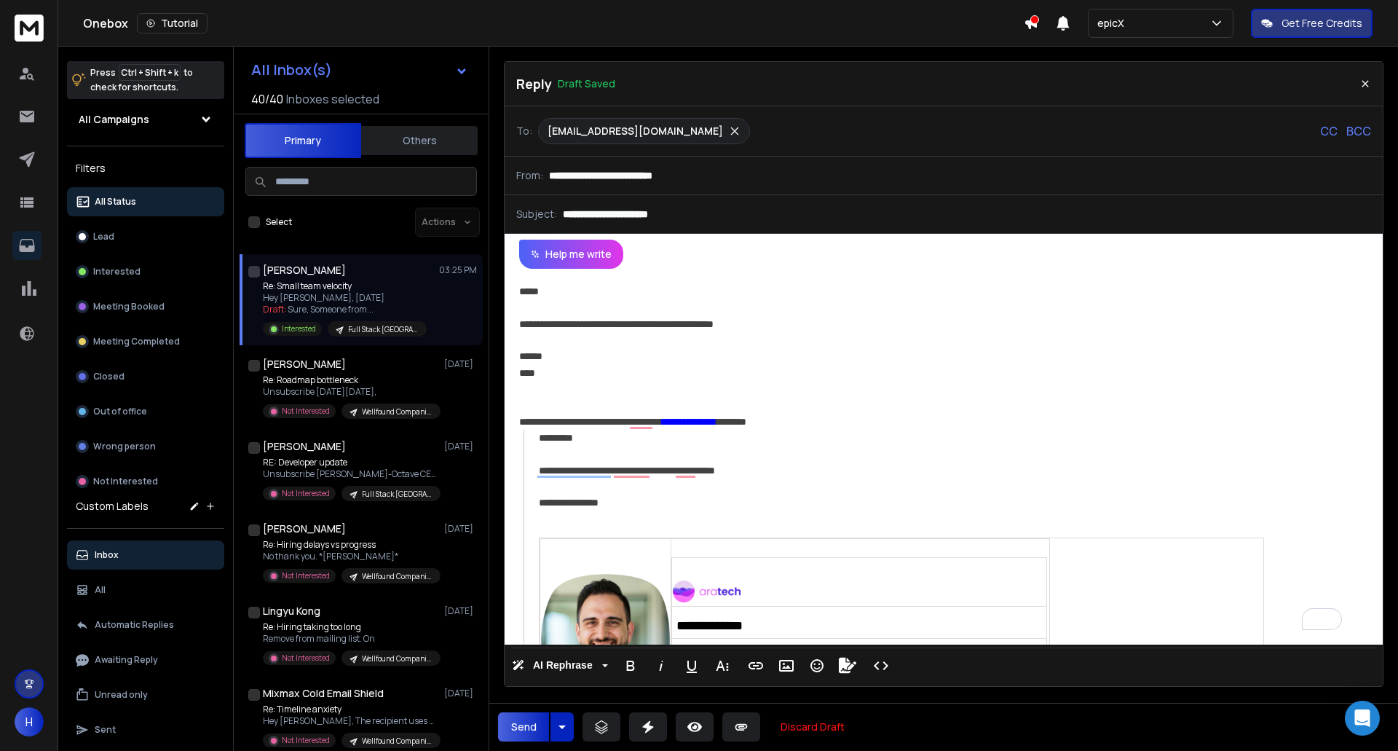
scroll to position [52, 0]
click at [510, 735] on button "Send" at bounding box center [523, 726] width 51 height 29
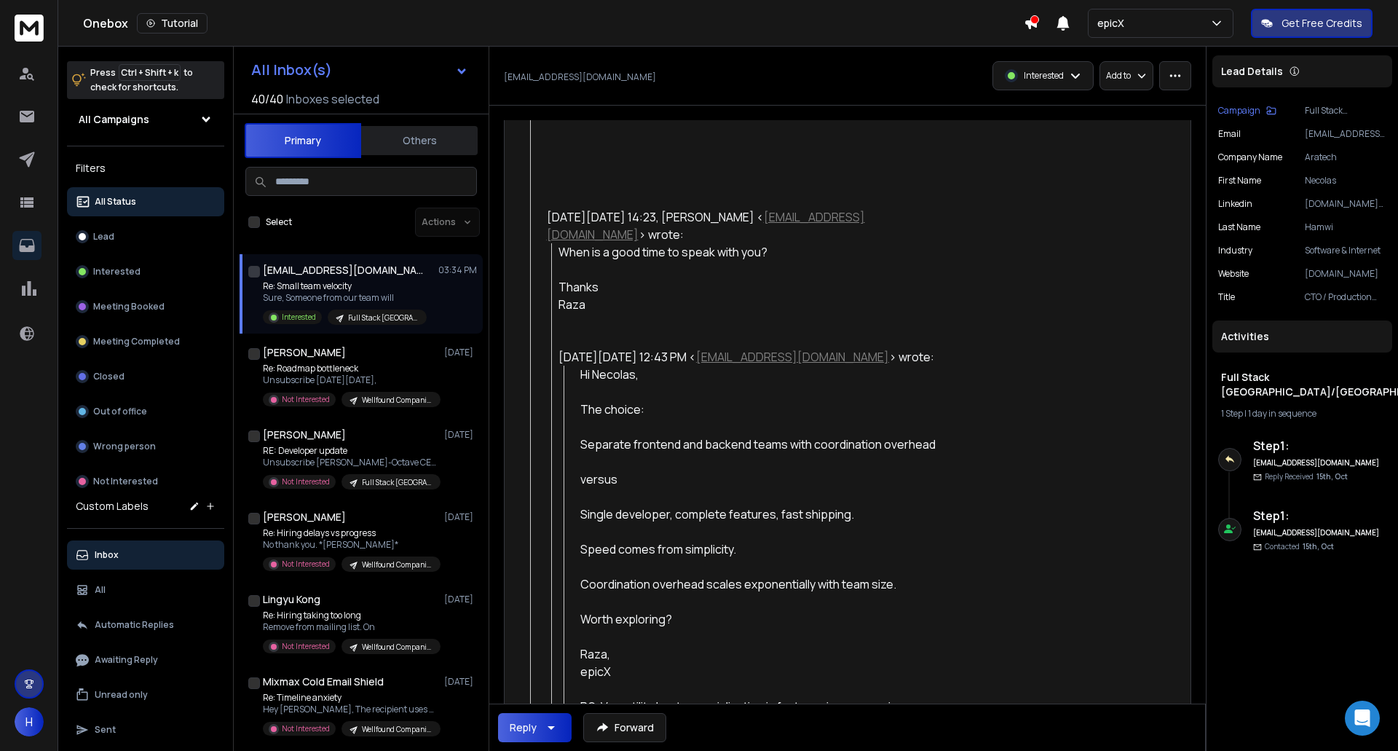
scroll to position [655, 0]
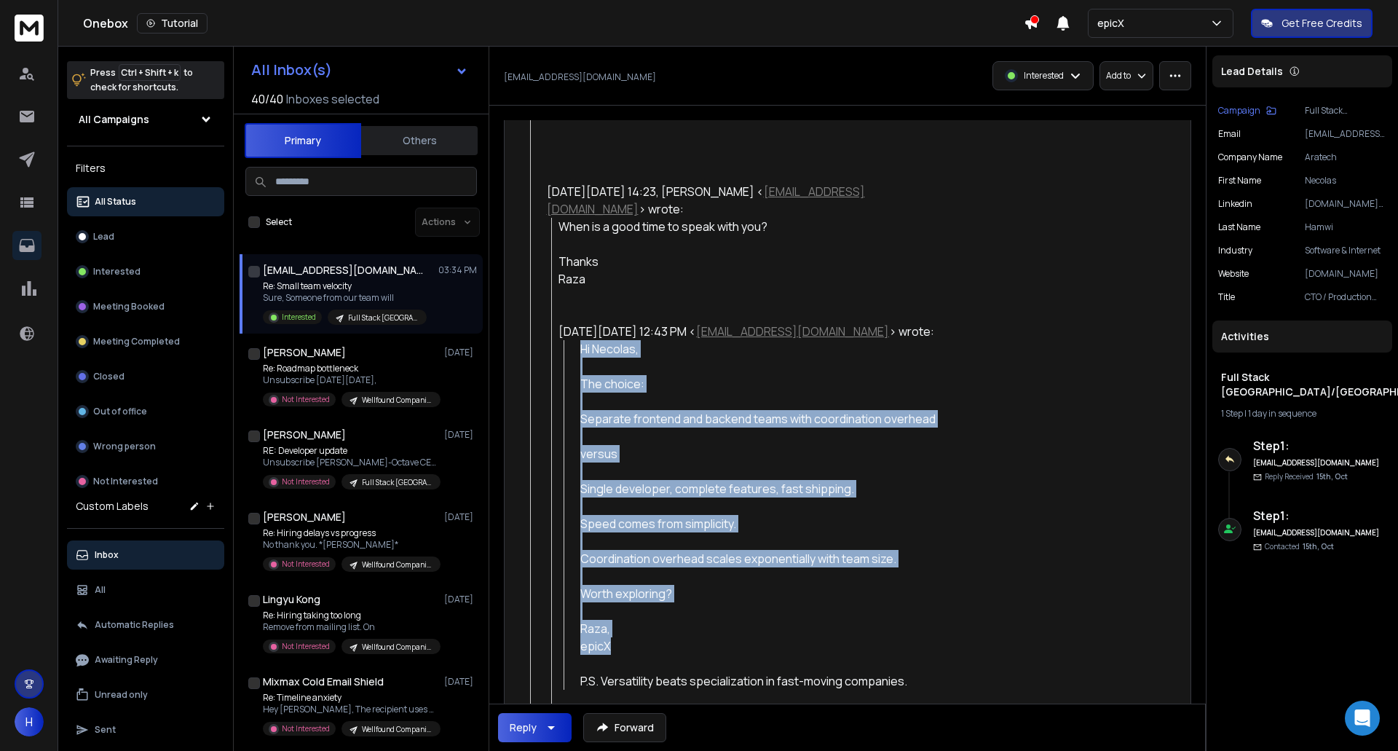
drag, startPoint x: 581, startPoint y: 363, endPoint x: 639, endPoint y: 671, distance: 312.7
click at [639, 671] on div "Hi Necolas, The choice: Separate frontend and backend teams with coordination o…" at bounding box center [756, 514] width 387 height 349
copy div "Hi Necolas, The choice: Separate frontend and backend teams with coordination o…"
click at [681, 375] on div at bounding box center [765, 365] width 370 height 17
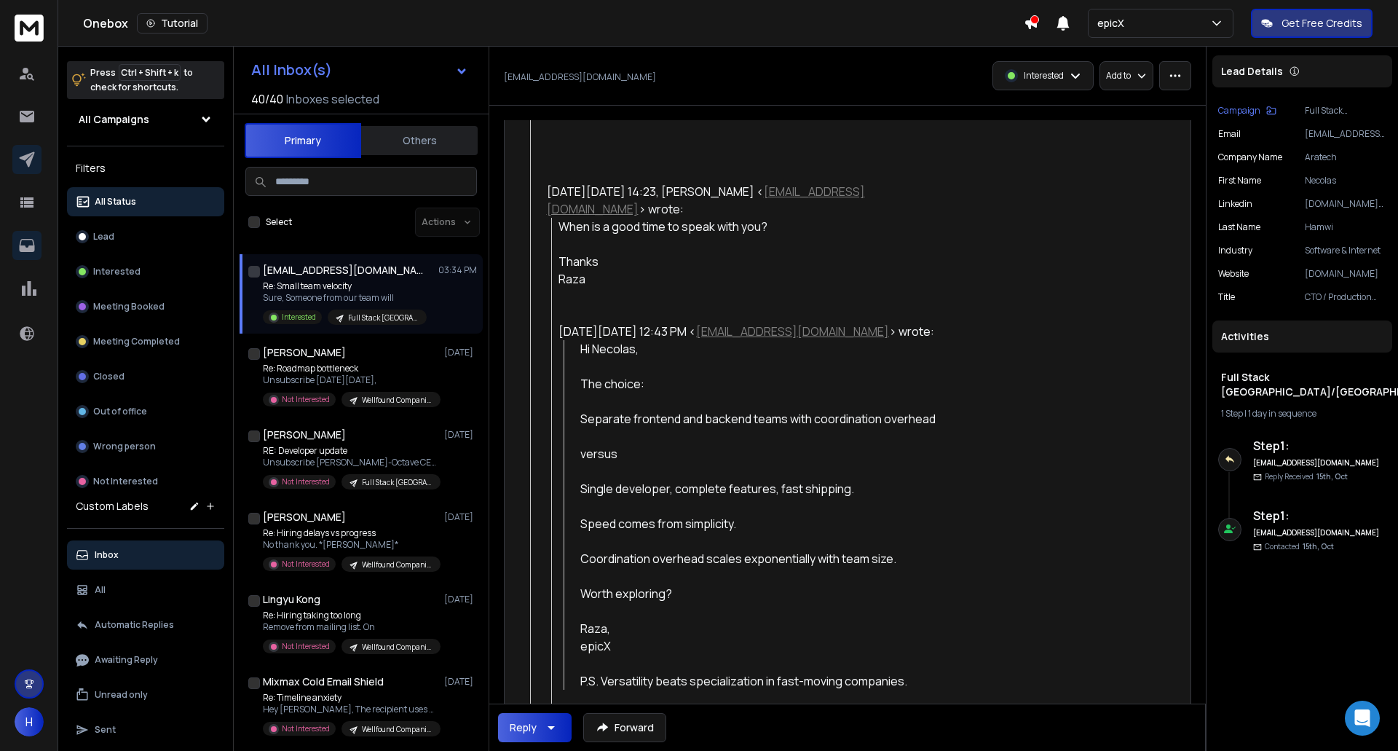
click at [37, 154] on link at bounding box center [26, 159] width 29 height 29
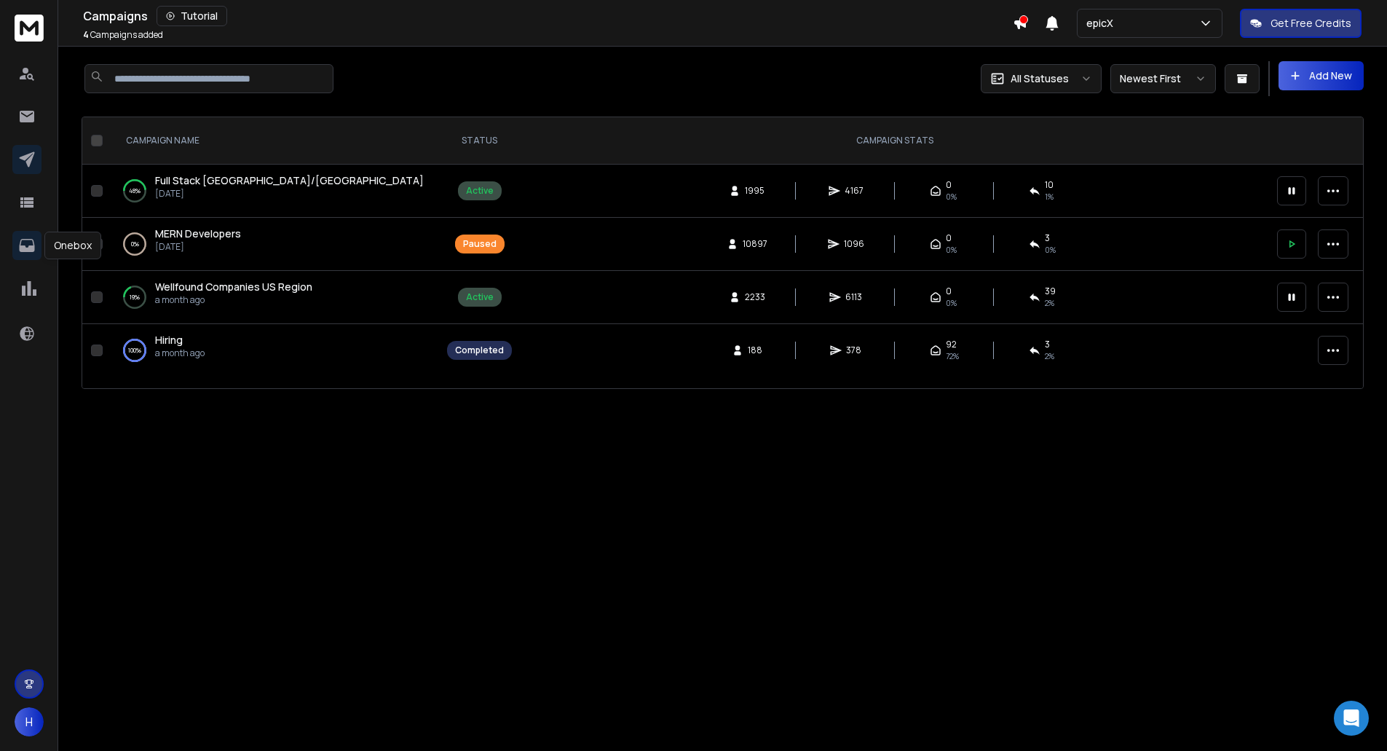
click at [17, 234] on link at bounding box center [26, 245] width 29 height 29
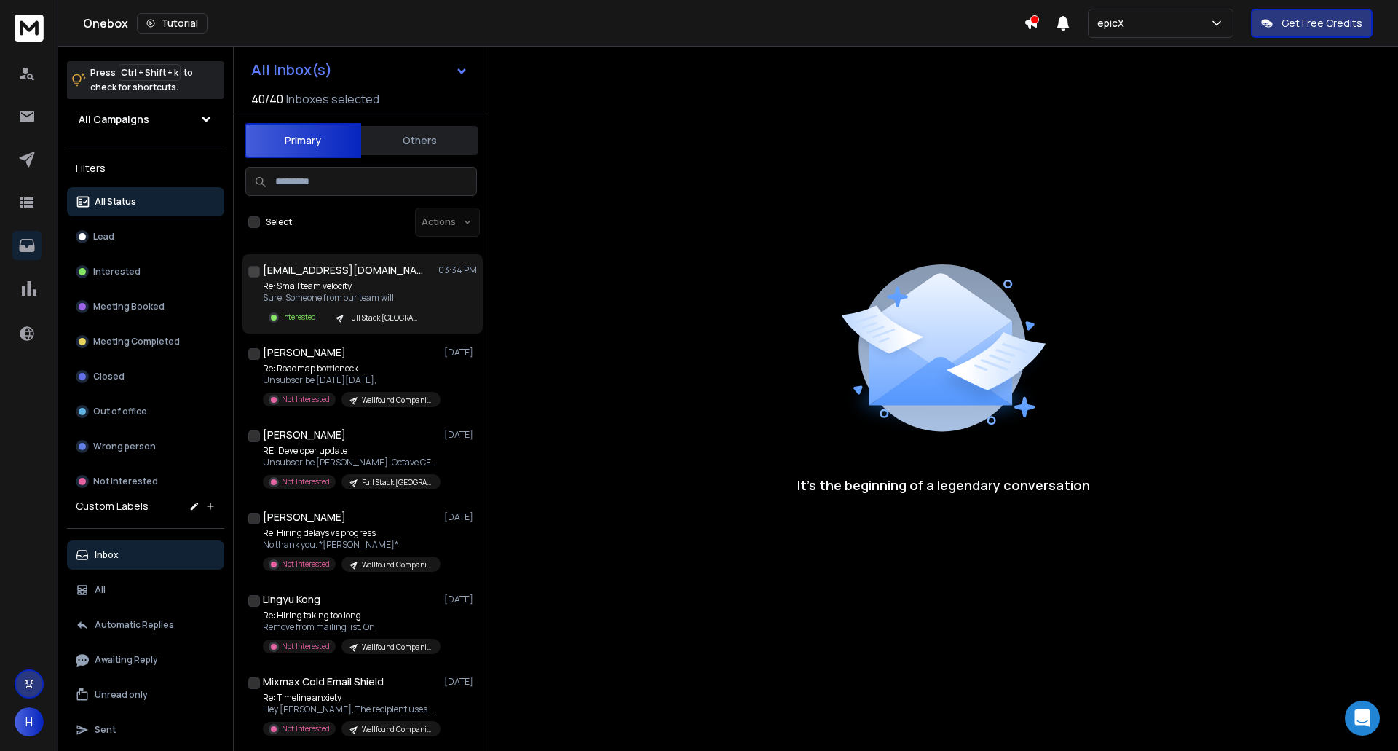
click at [323, 290] on p "Re: Small team velocity" at bounding box center [345, 286] width 164 height 12
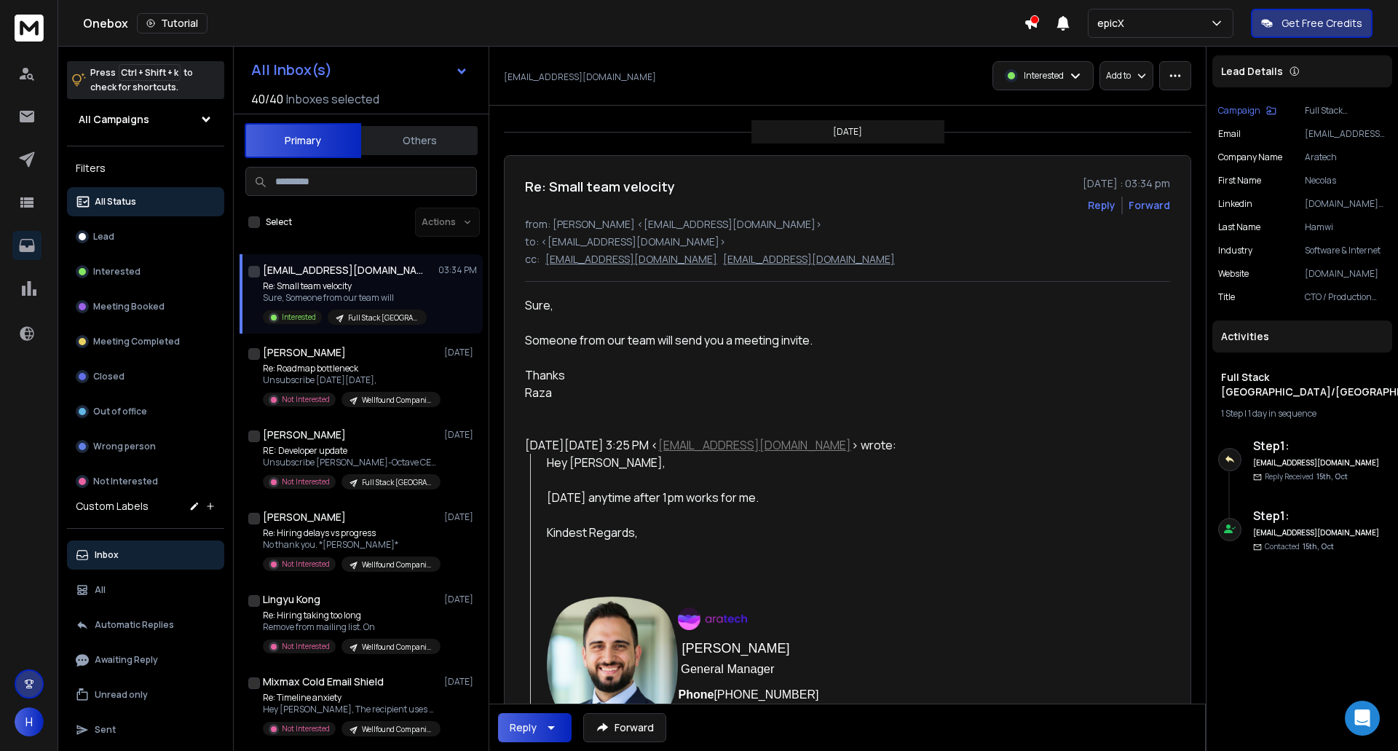
click at [767, 750] on div "Reply Forward" at bounding box center [847, 726] width 716 height 47
click at [1107, 206] on button "Reply" at bounding box center [1102, 205] width 28 height 15
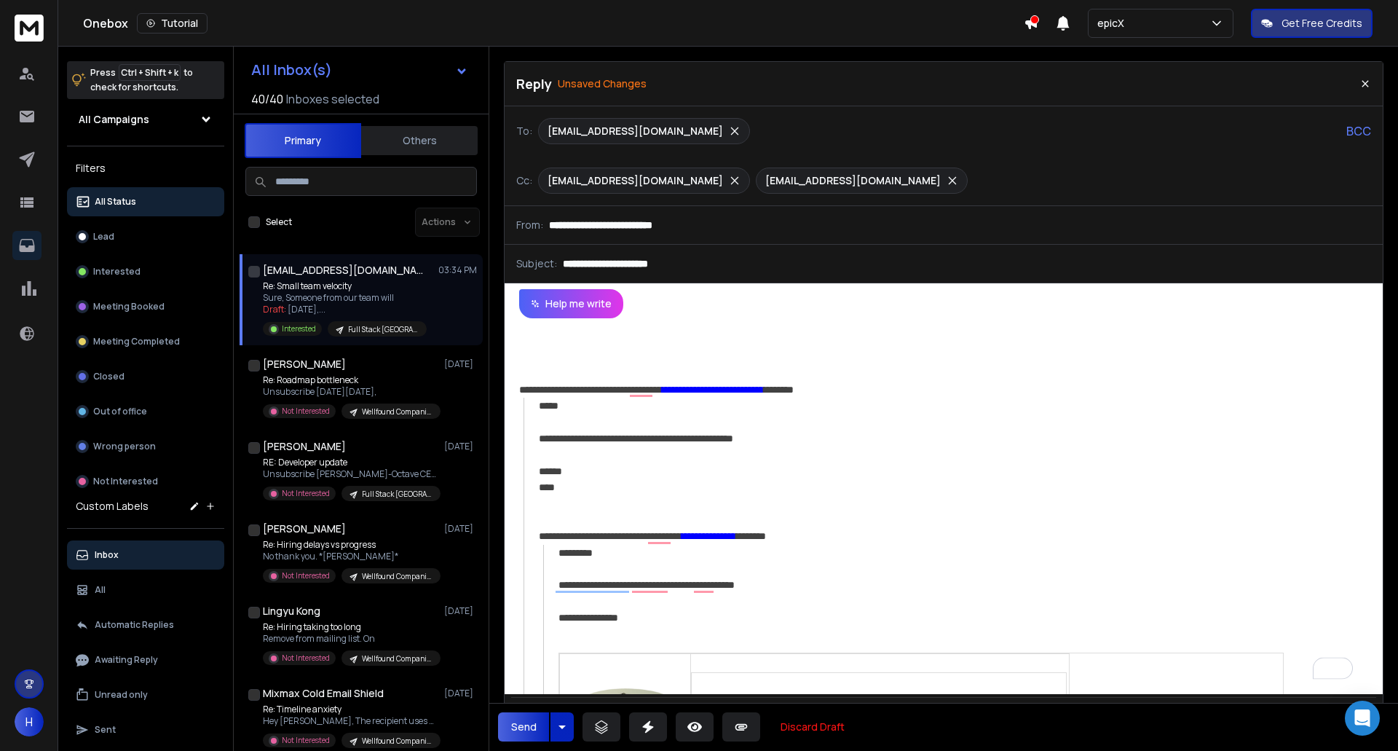
click at [657, 215] on div "**********" at bounding box center [944, 225] width 878 height 38
click at [660, 230] on div "**********" at bounding box center [943, 398] width 879 height 675
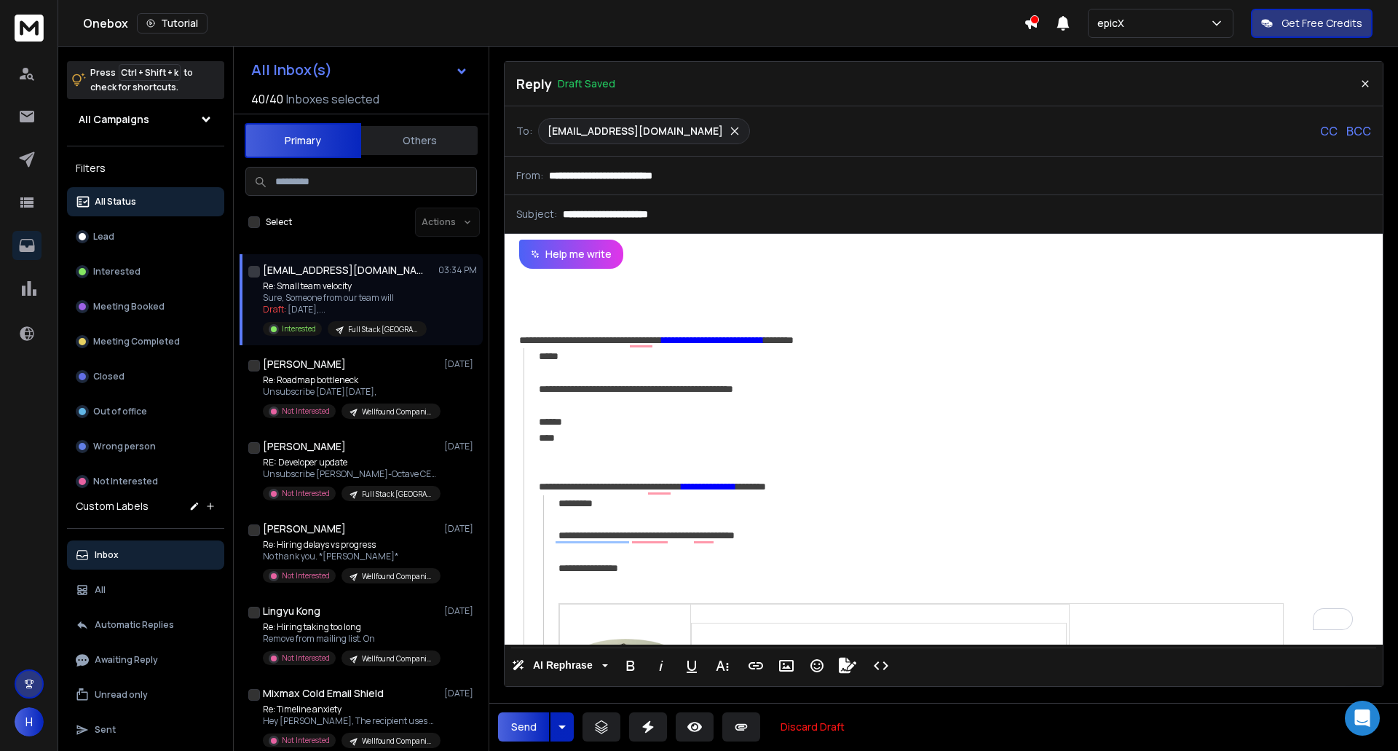
click at [657, 182] on input "**********" at bounding box center [960, 175] width 822 height 15
type input "*"
click at [1359, 79] on icon at bounding box center [1365, 84] width 12 height 12
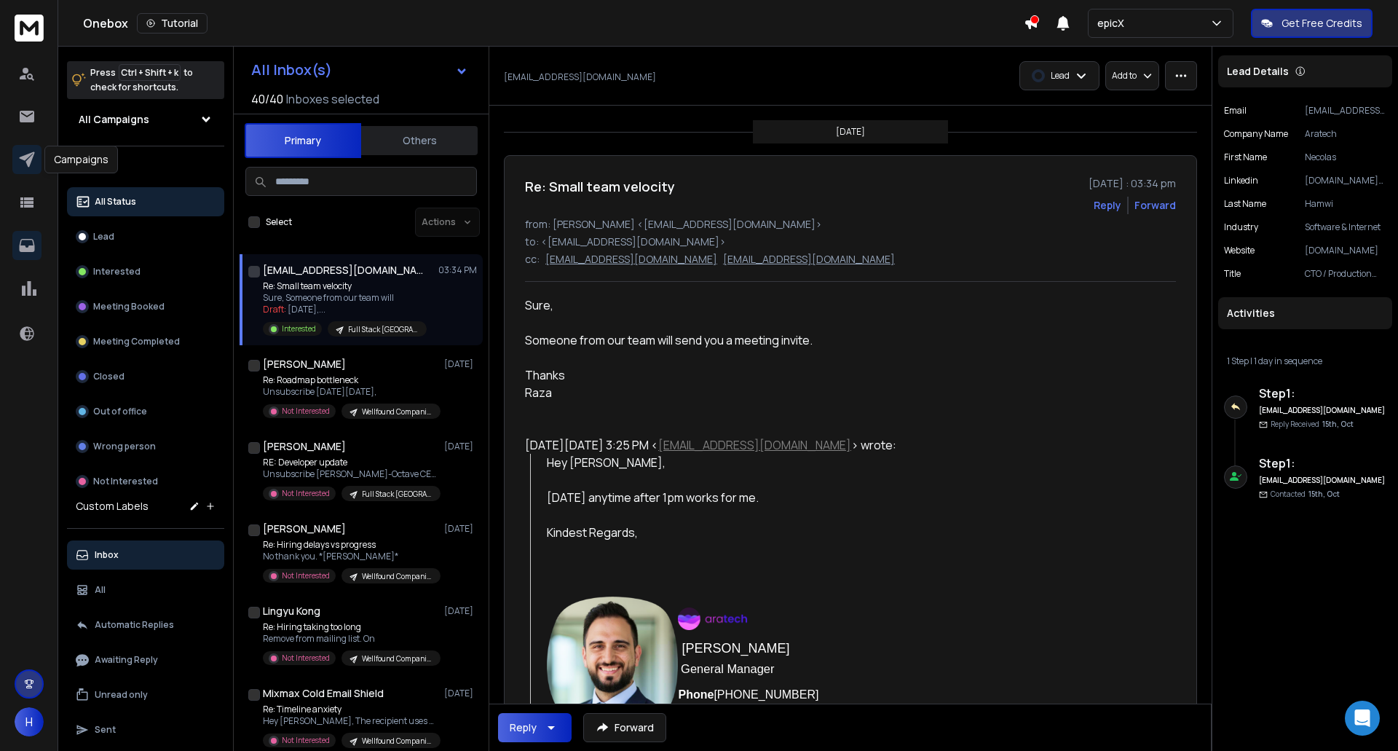
click at [34, 163] on icon at bounding box center [26, 159] width 17 height 17
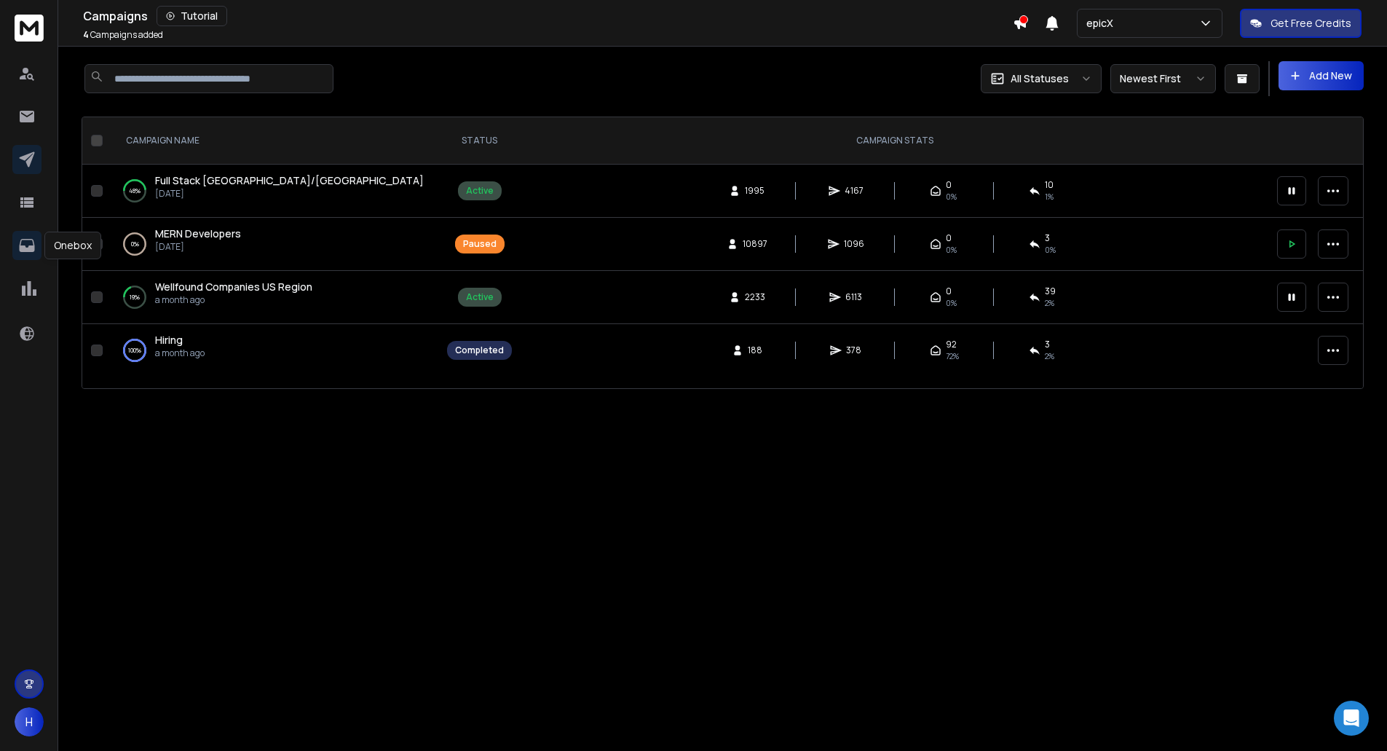
click at [27, 237] on icon at bounding box center [26, 245] width 17 height 17
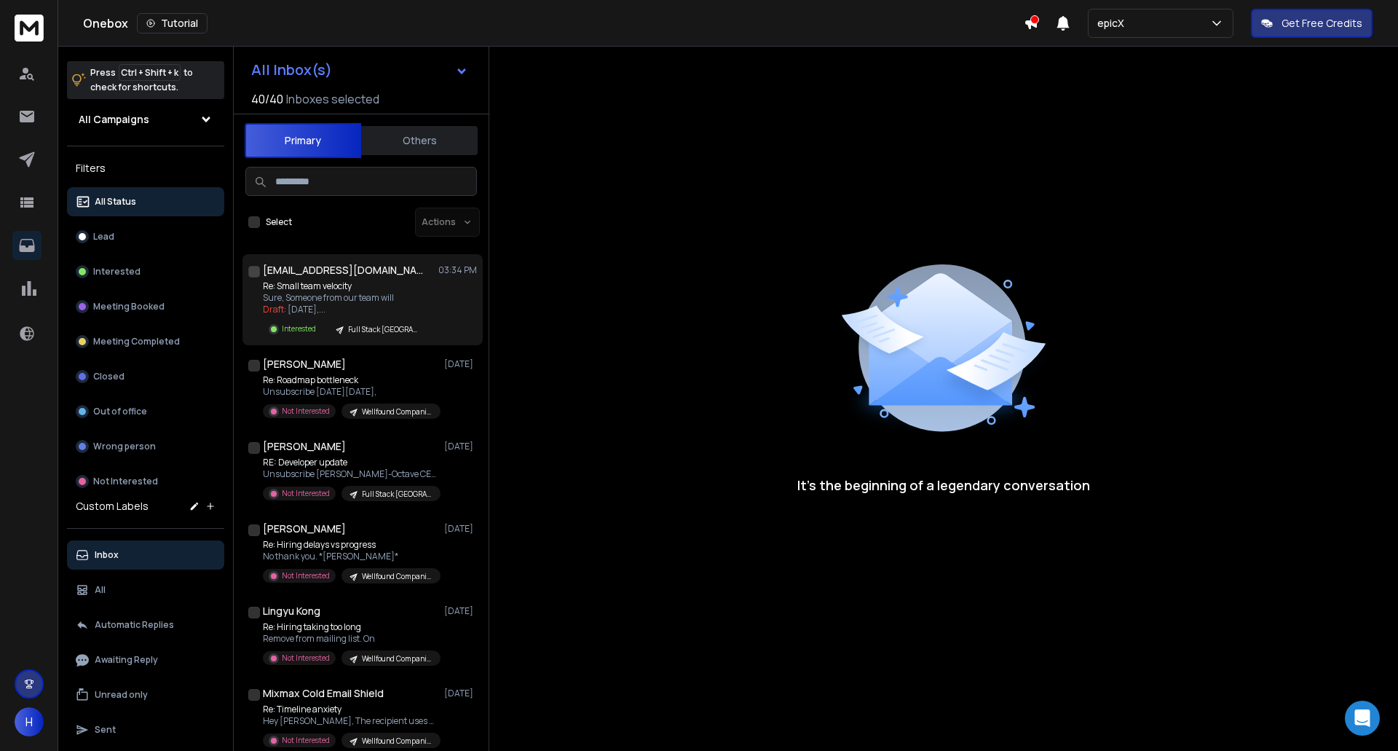
click at [348, 301] on p "Sure, Someone from our team will" at bounding box center [345, 298] width 164 height 12
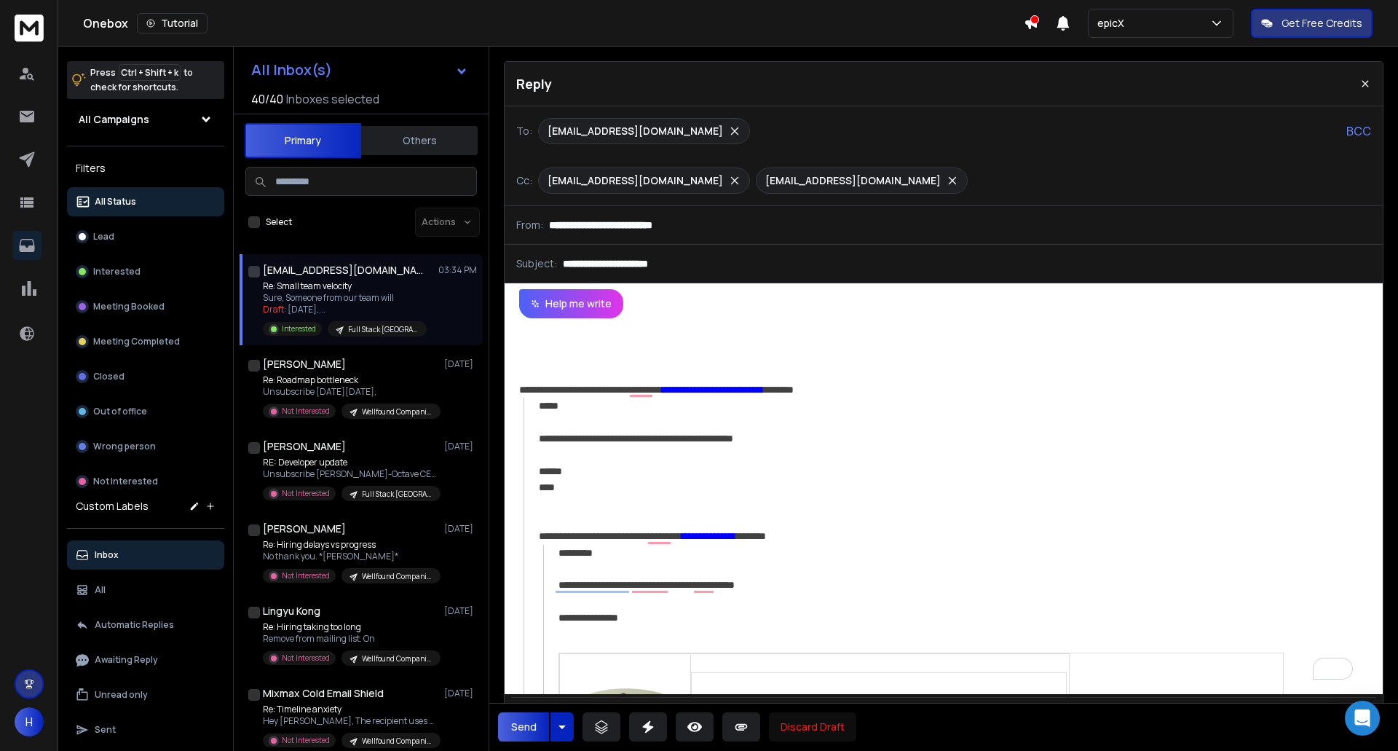
click at [834, 726] on button "Discard Draft" at bounding box center [812, 726] width 87 height 29
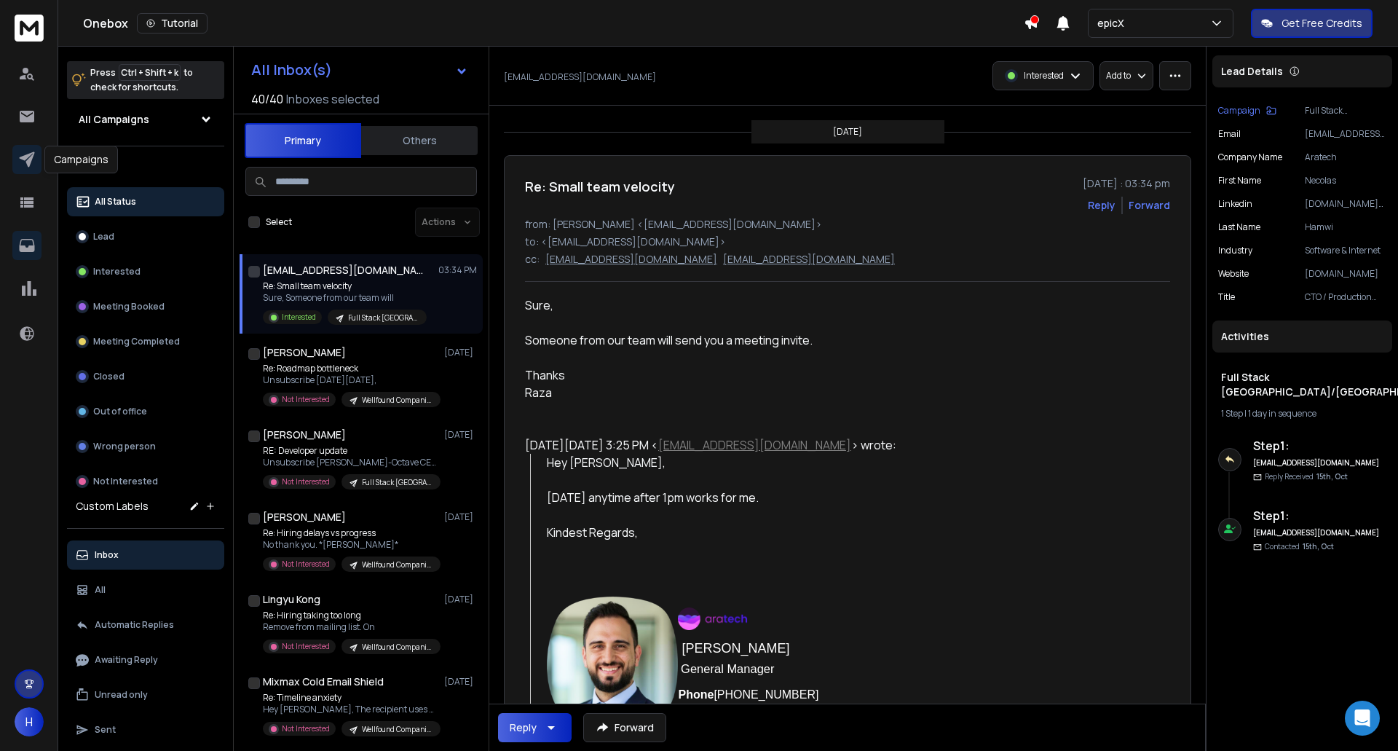
click at [31, 153] on icon at bounding box center [26, 159] width 15 height 15
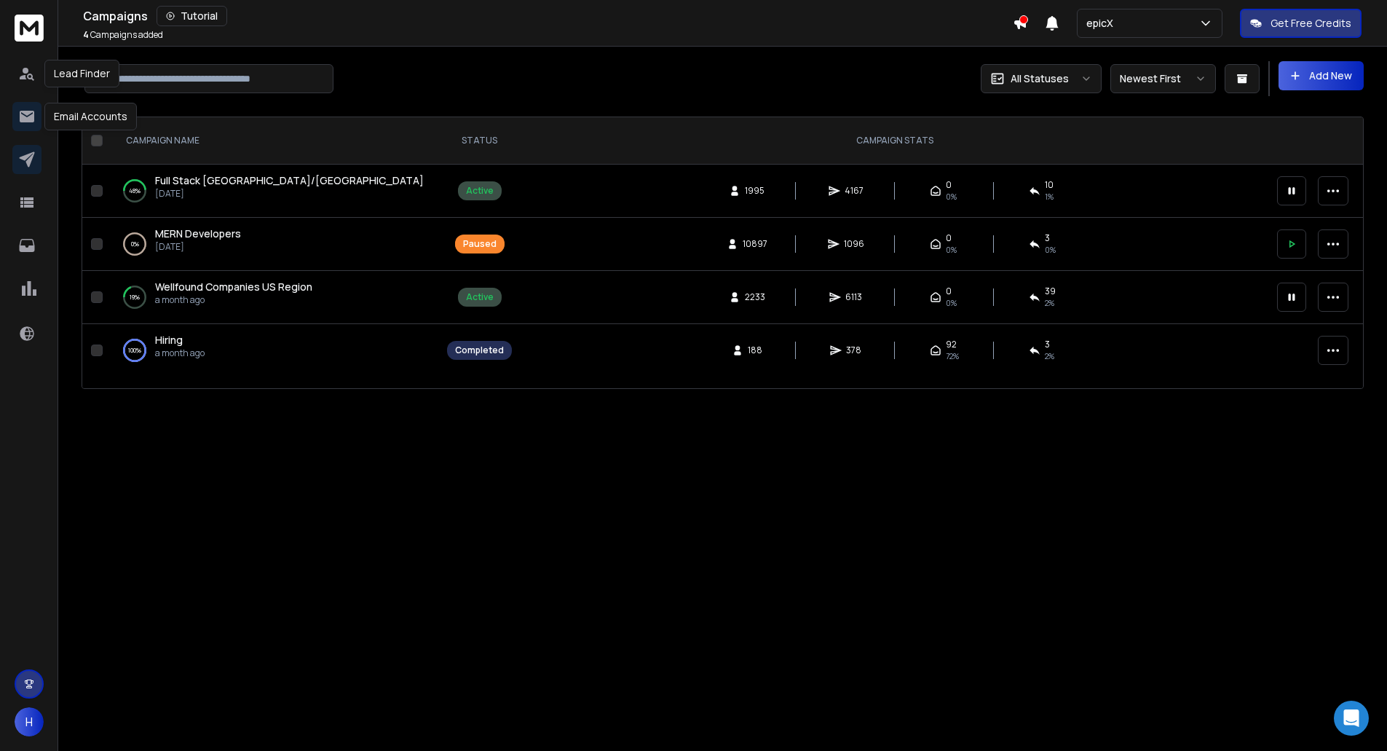
click at [21, 115] on icon at bounding box center [27, 117] width 15 height 12
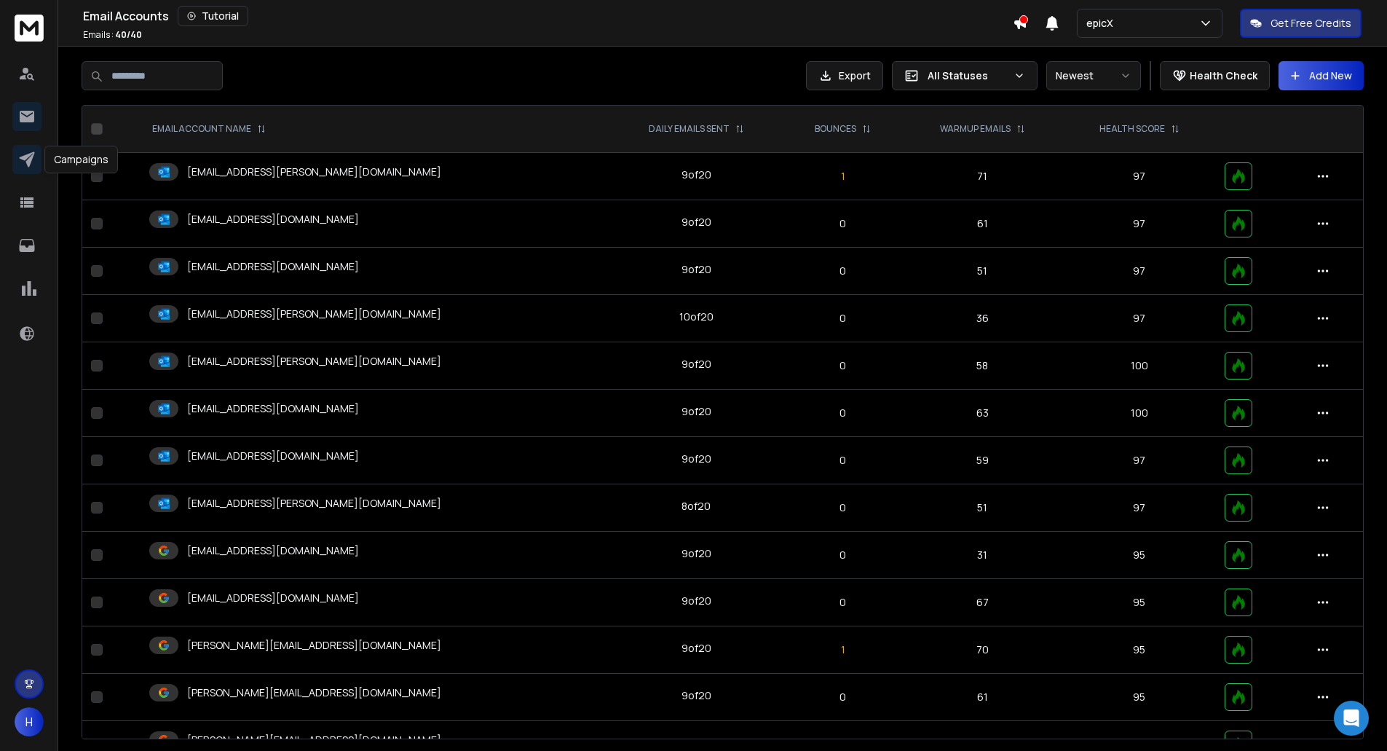
click at [14, 157] on link at bounding box center [26, 159] width 29 height 29
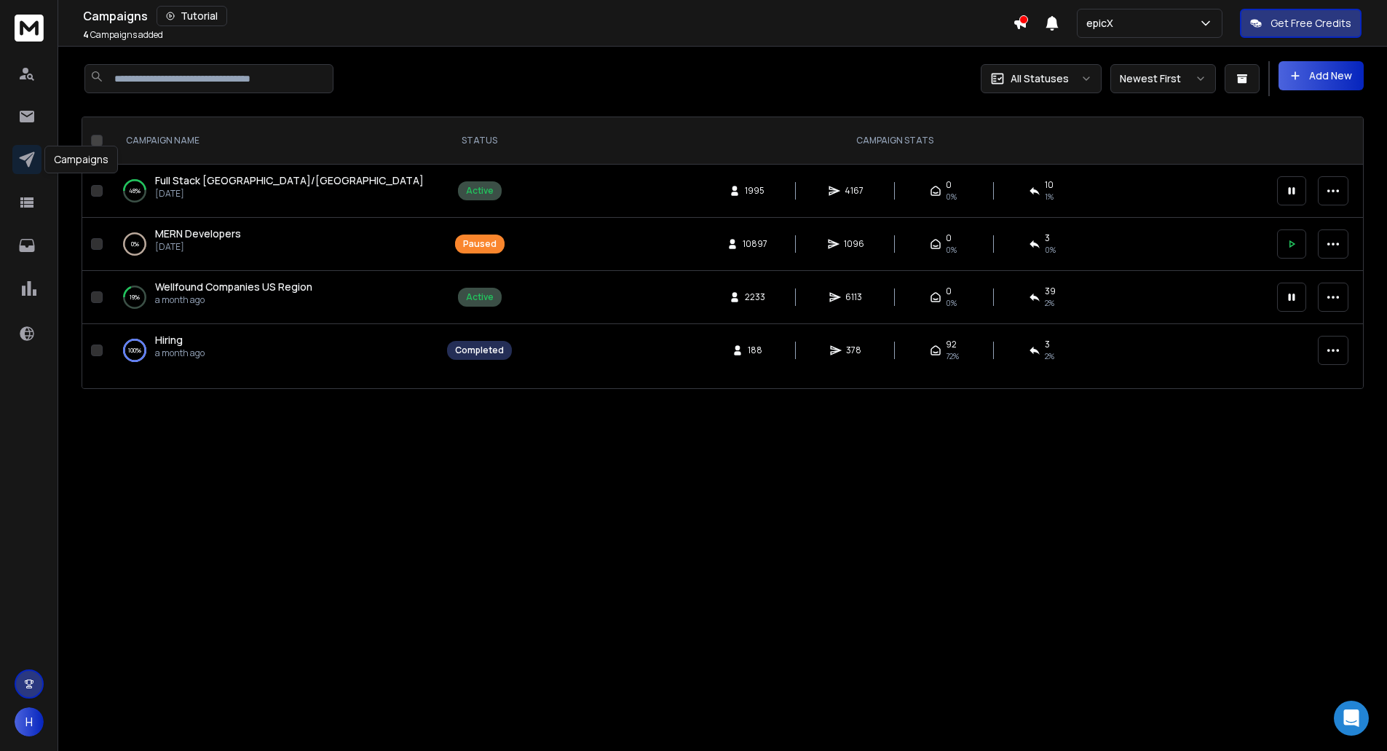
click at [221, 178] on span "Full Stack UK/Middle East" at bounding box center [289, 180] width 269 height 14
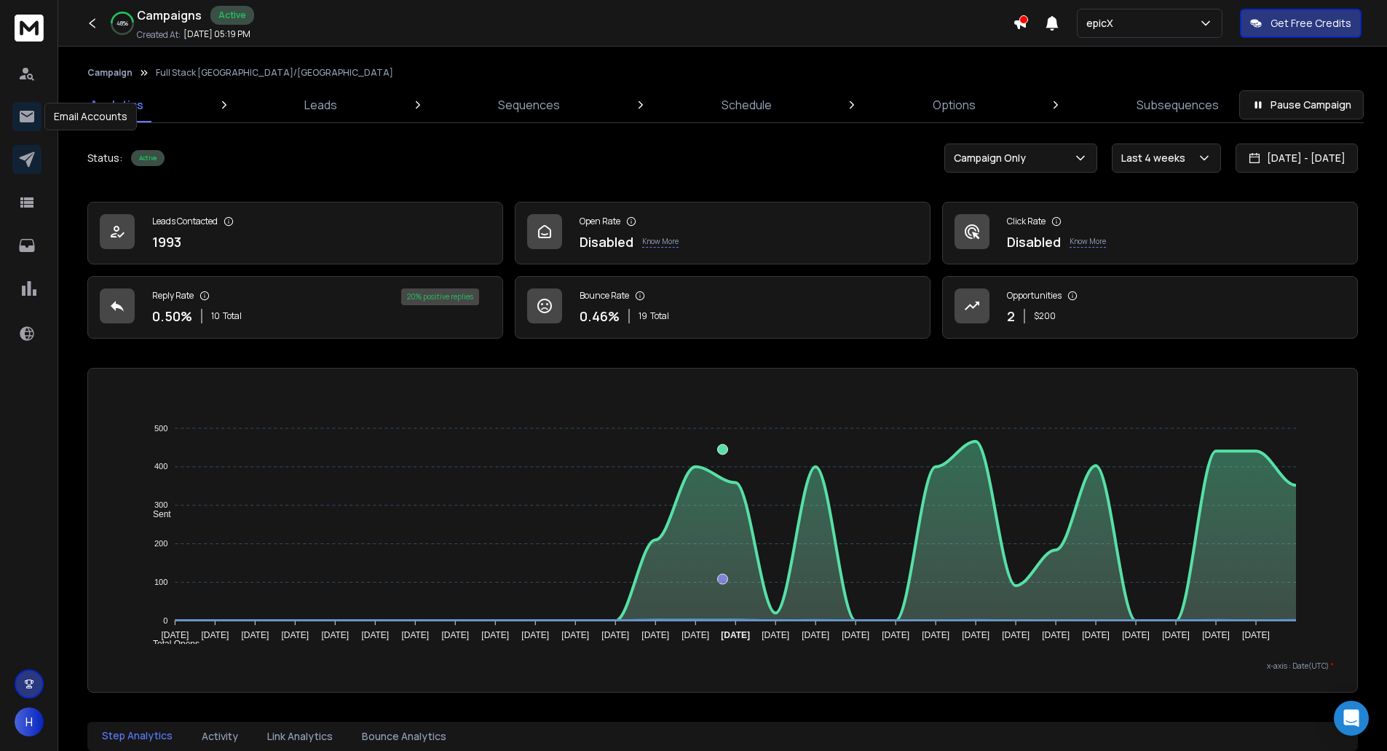
click at [32, 107] on link at bounding box center [26, 116] width 29 height 29
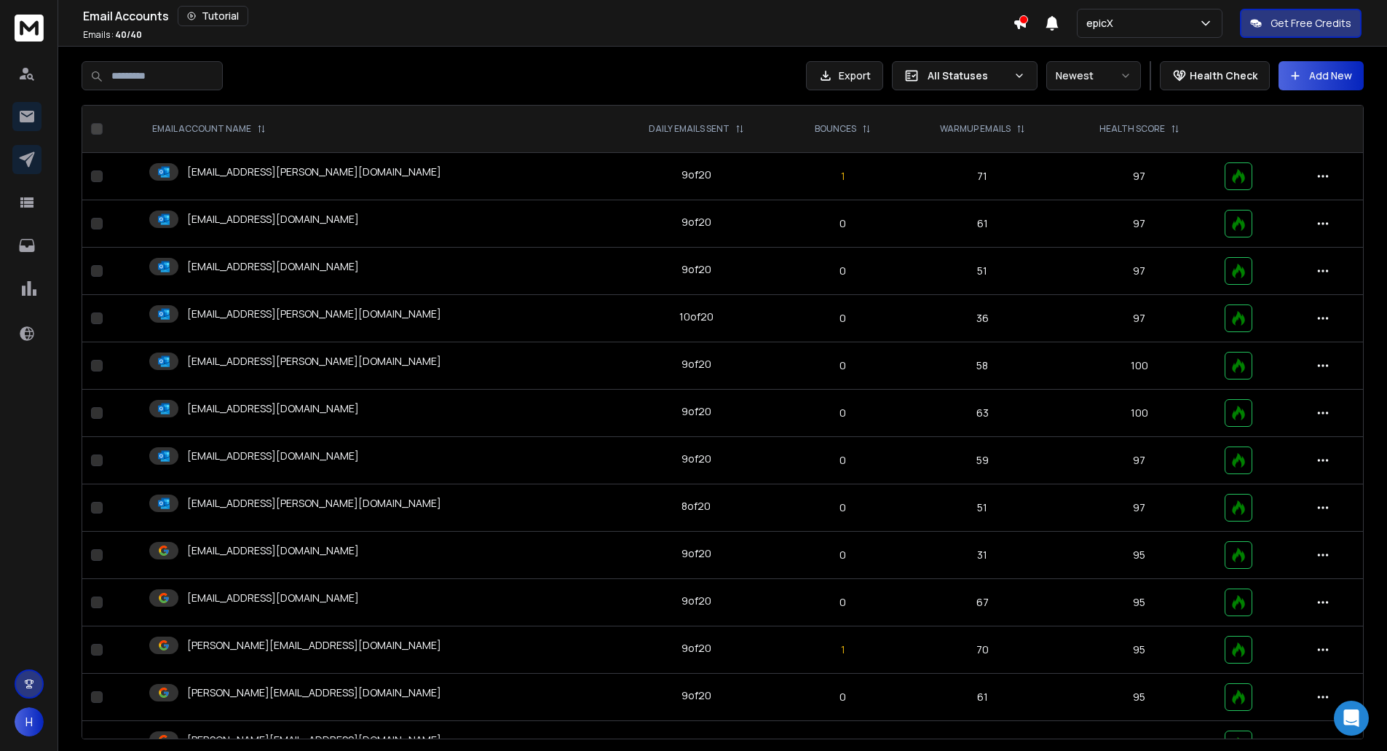
click at [33, 159] on icon at bounding box center [26, 159] width 17 height 17
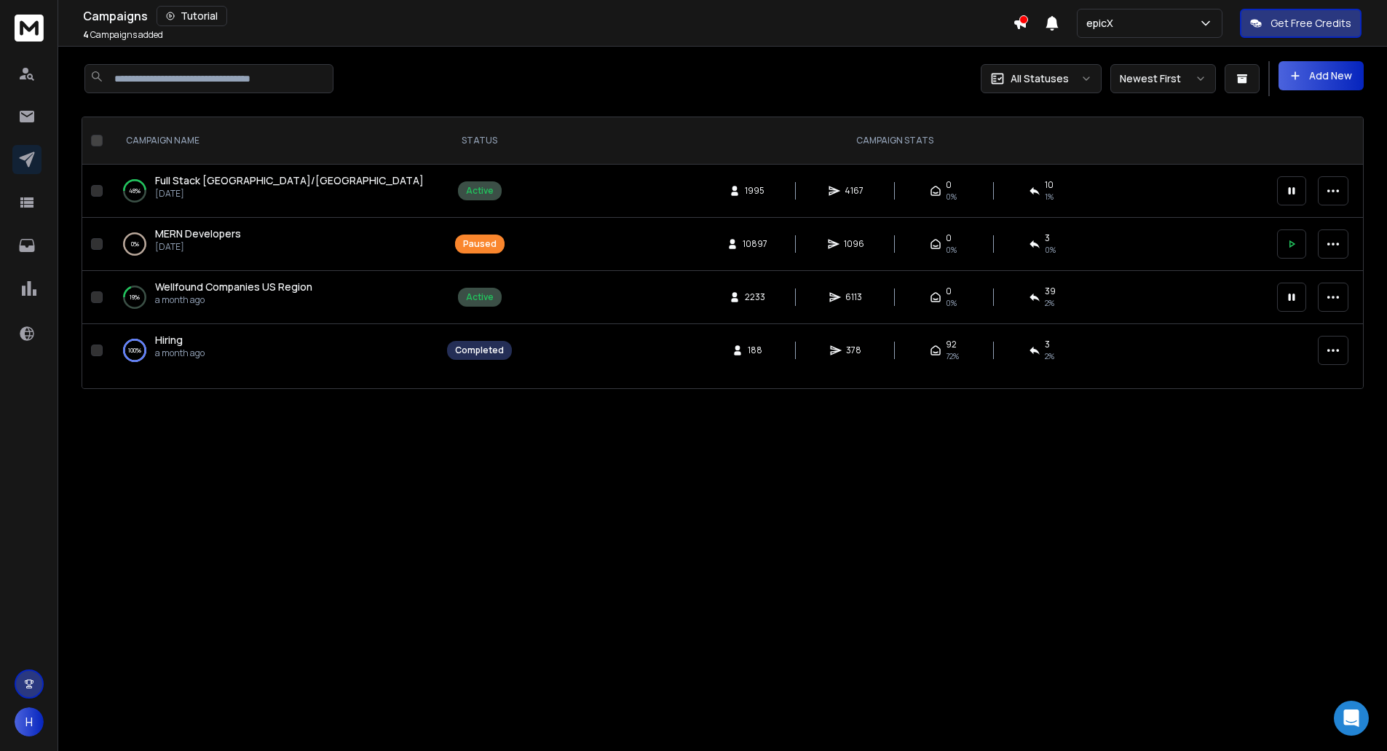
click at [293, 181] on div "48 % Full Stack UK/Middle East 16 days ago" at bounding box center [273, 190] width 301 height 35
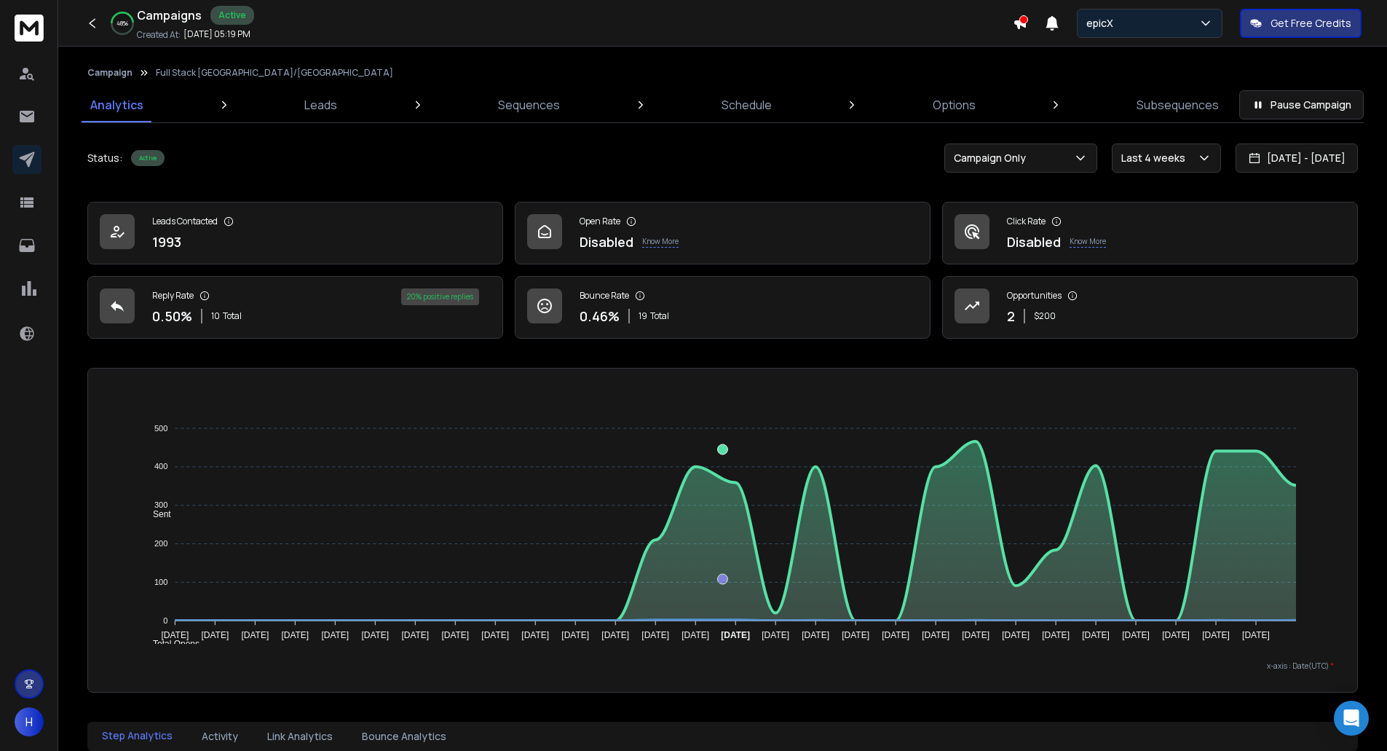
click at [1197, 34] on button "epicX" at bounding box center [1150, 23] width 146 height 29
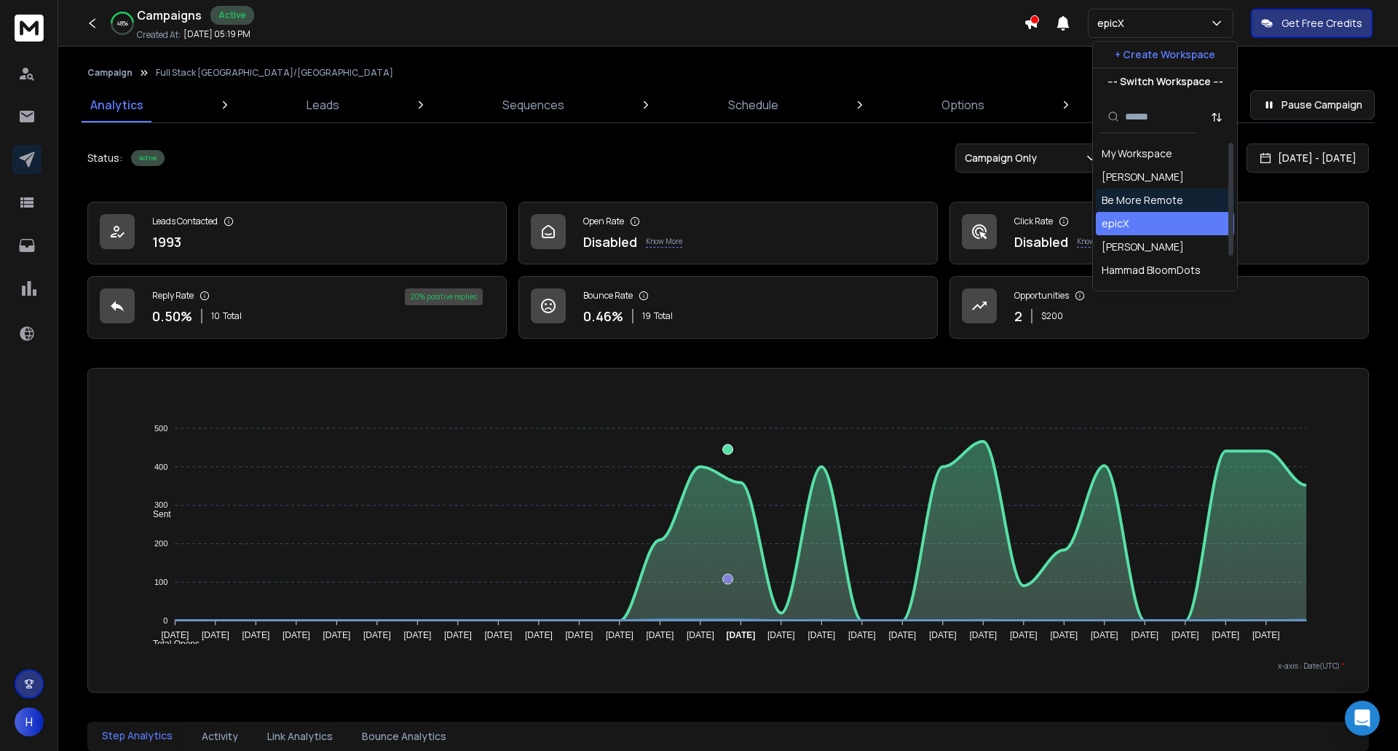
click at [1141, 205] on div "Be More Remote" at bounding box center [1143, 200] width 82 height 15
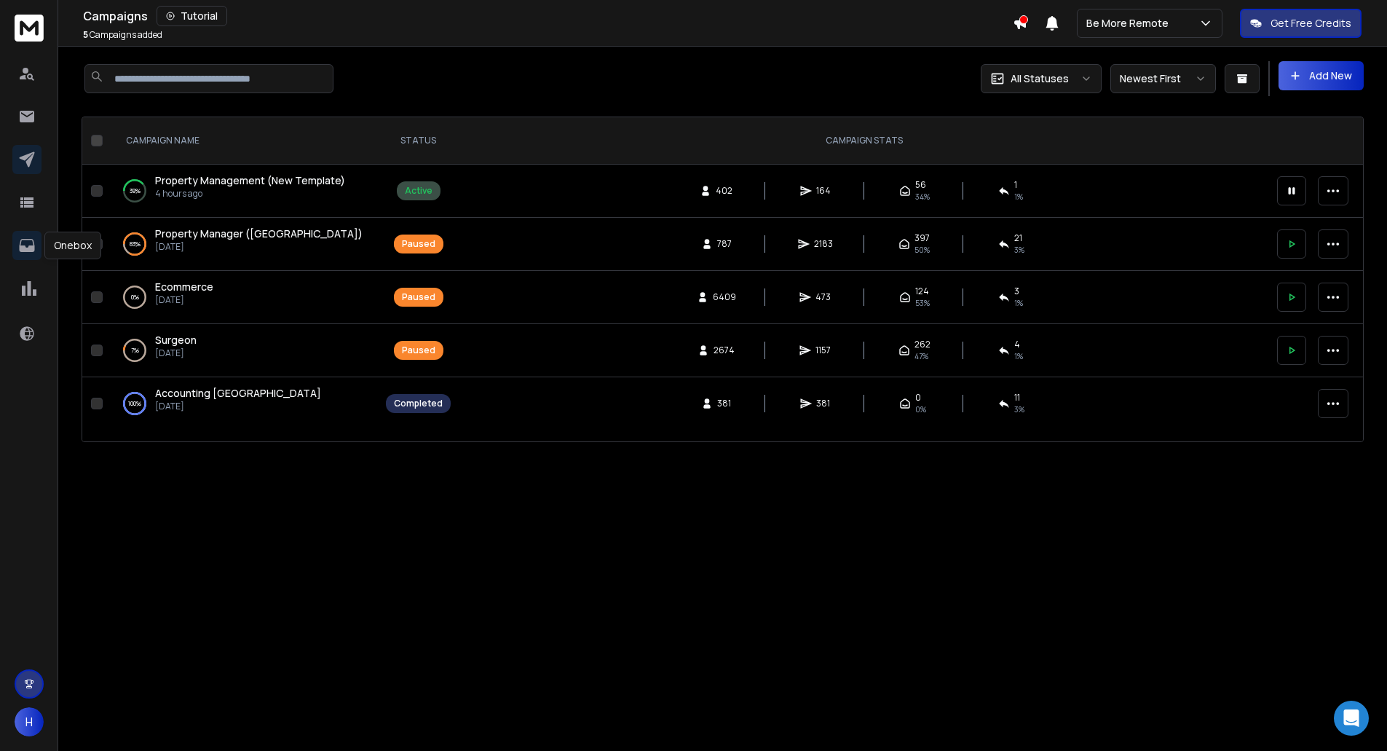
click at [25, 251] on icon at bounding box center [26, 245] width 15 height 13
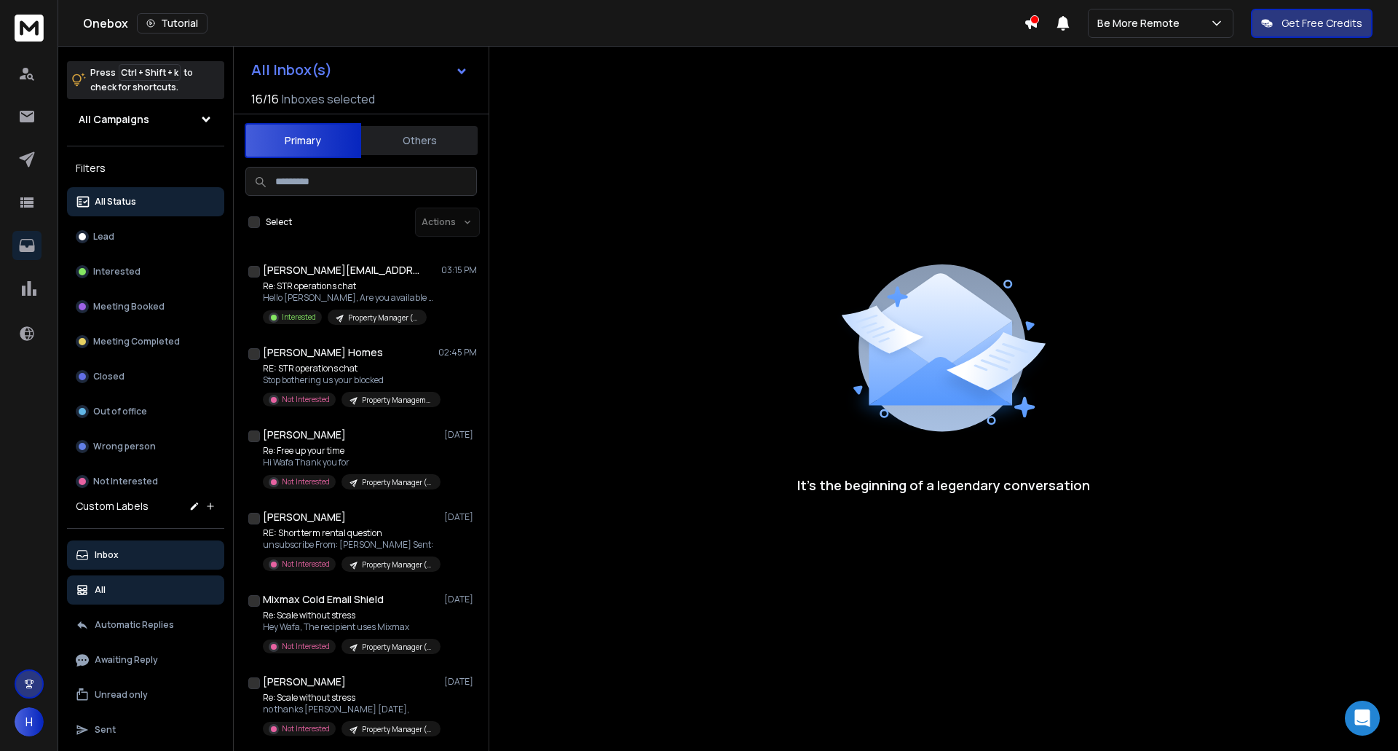
click at [129, 587] on button "All" at bounding box center [145, 589] width 157 height 29
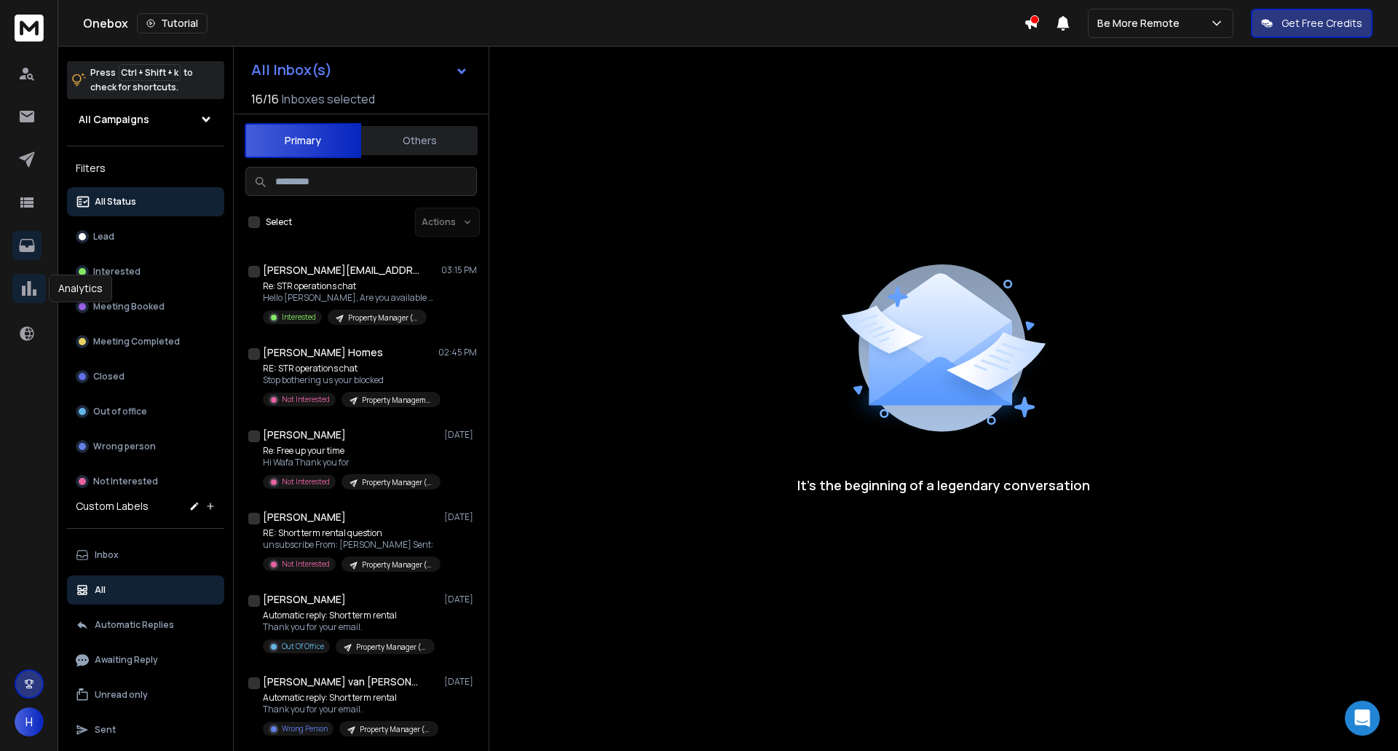
click at [31, 283] on icon at bounding box center [29, 288] width 15 height 15
